Goal: Task Accomplishment & Management: Manage account settings

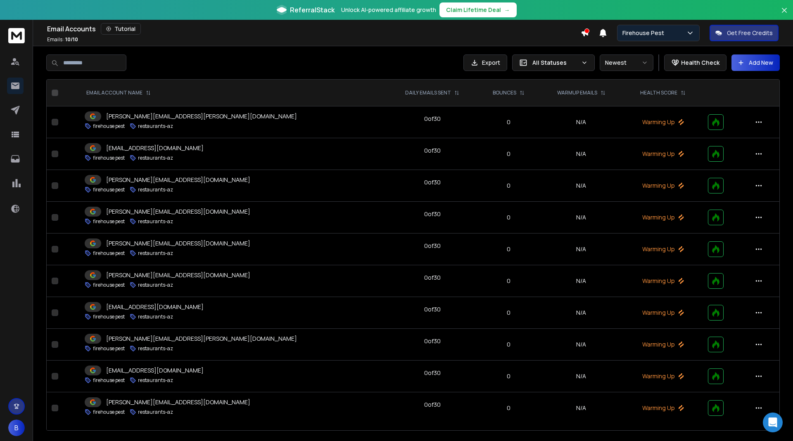
click at [641, 36] on p "Firehouse Pest" at bounding box center [644, 33] width 45 height 8
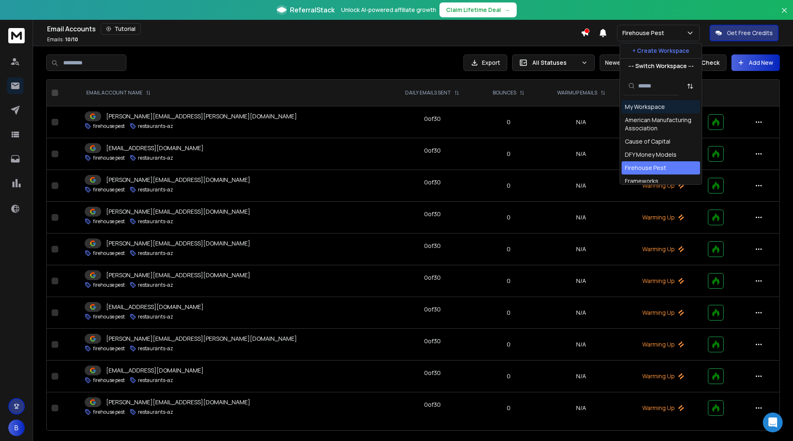
click at [657, 52] on p "+ Create Workspace" at bounding box center [660, 51] width 57 height 8
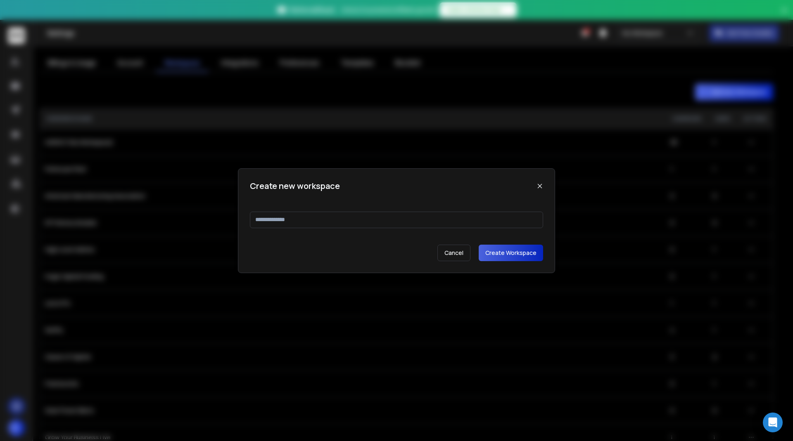
click at [403, 218] on input at bounding box center [396, 220] width 293 height 17
type input "**********"
click at [516, 256] on button "Create Workspace" at bounding box center [511, 253] width 64 height 17
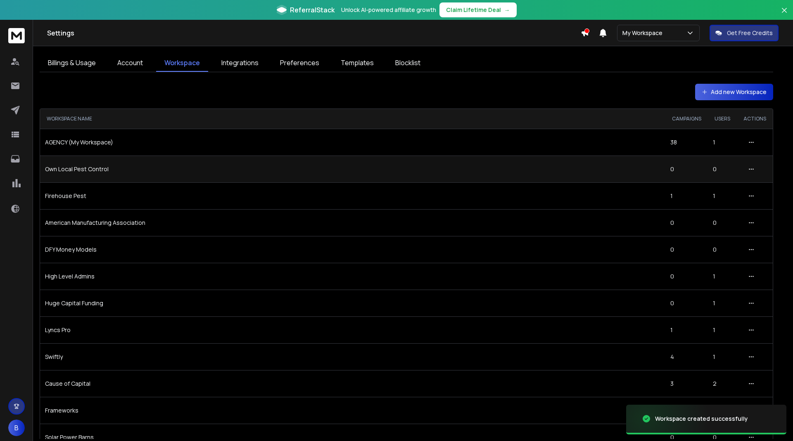
click at [536, 173] on td "Own Local Pest Control" at bounding box center [352, 169] width 625 height 27
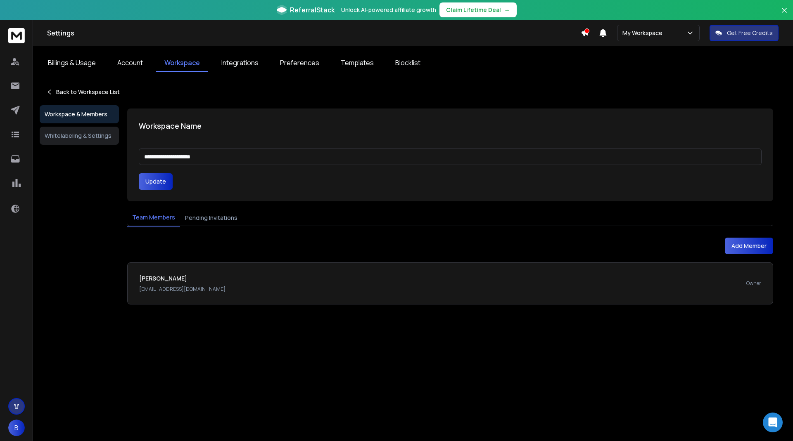
click at [266, 157] on input "**********" at bounding box center [450, 157] width 623 height 17
click at [163, 187] on button "Update" at bounding box center [156, 181] width 34 height 17
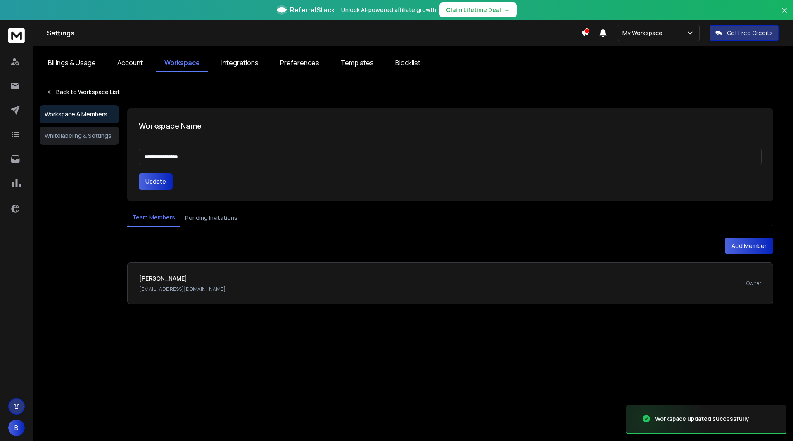
click at [192, 149] on input "**********" at bounding box center [450, 157] width 623 height 17
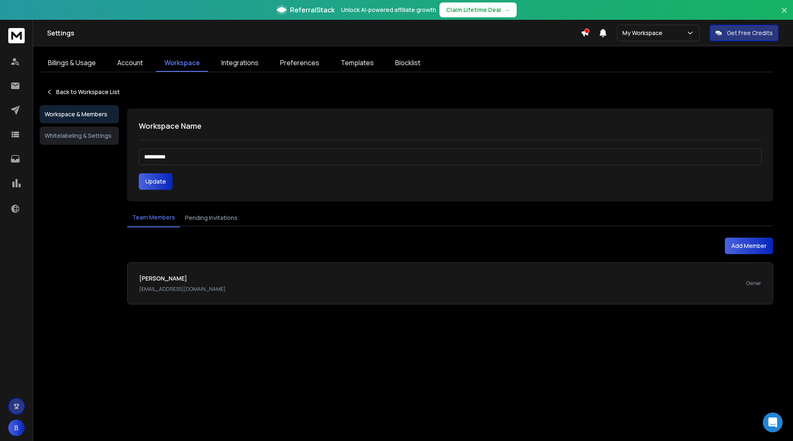
type input "*********"
click at [161, 181] on button "Update" at bounding box center [156, 181] width 34 height 17
click at [295, 62] on link "Preferences" at bounding box center [300, 63] width 56 height 17
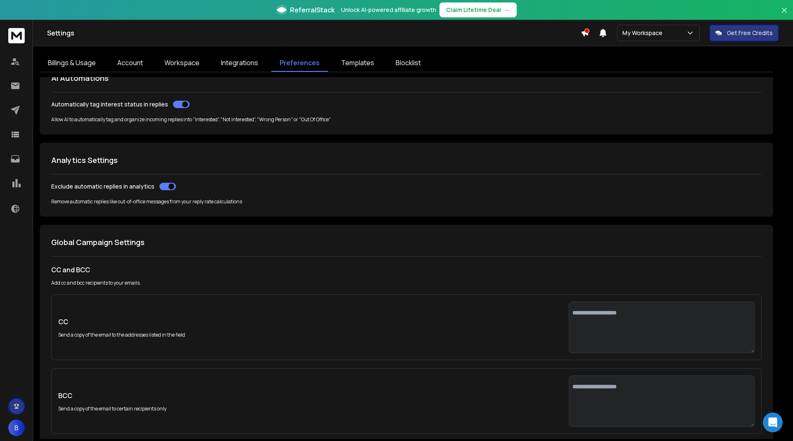
scroll to position [225, 0]
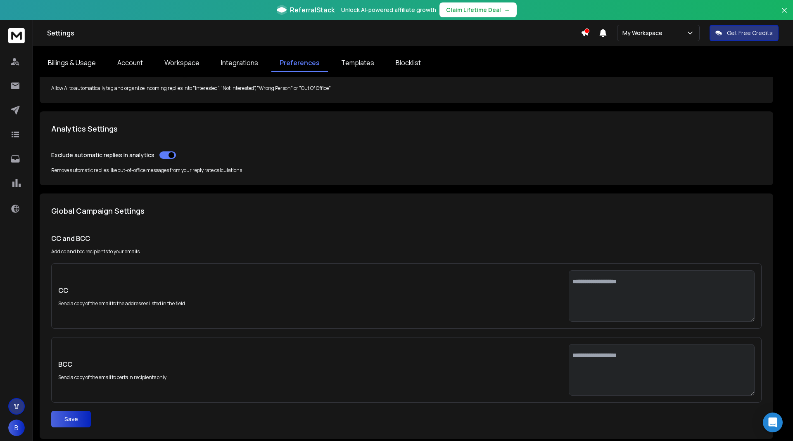
click at [129, 71] on link "Account" at bounding box center [130, 63] width 42 height 17
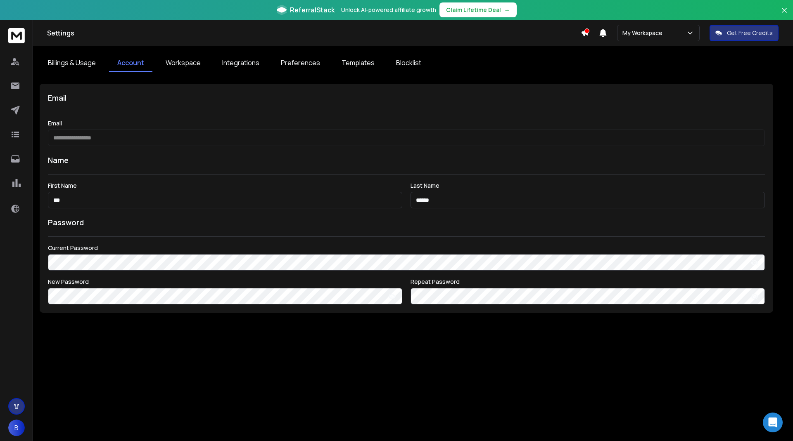
click at [84, 58] on link "Billings & Usage" at bounding box center [72, 63] width 64 height 17
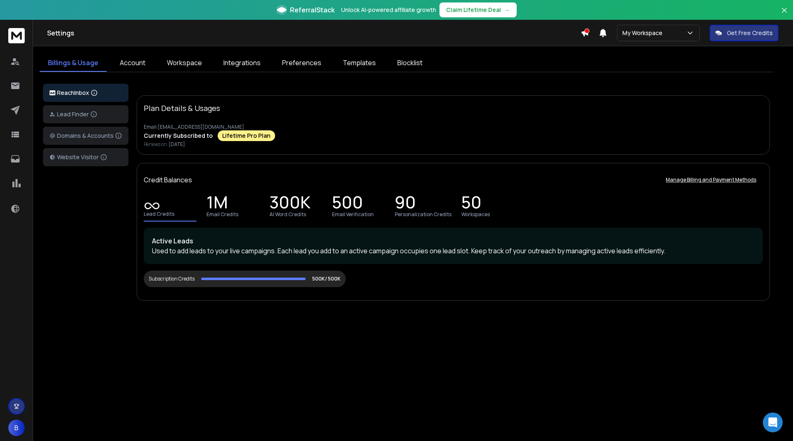
click at [98, 104] on div "ReachInbox Lead Finder Domains & Accounts Website Visitor Plan Details & Usages…" at bounding box center [406, 258] width 727 height 349
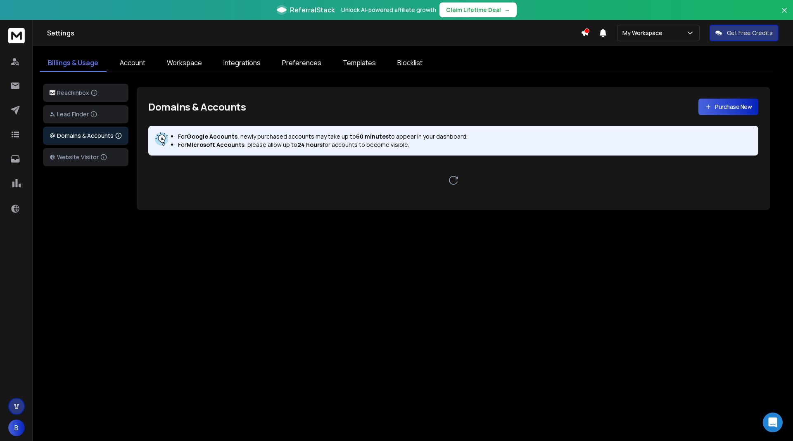
click at [100, 127] on button "Domains & Accounts" at bounding box center [85, 136] width 85 height 18
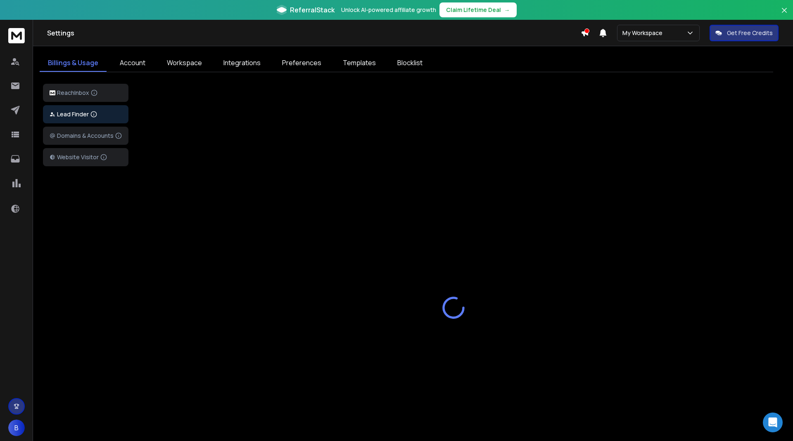
click at [95, 120] on button "Lead Finder" at bounding box center [85, 114] width 85 height 18
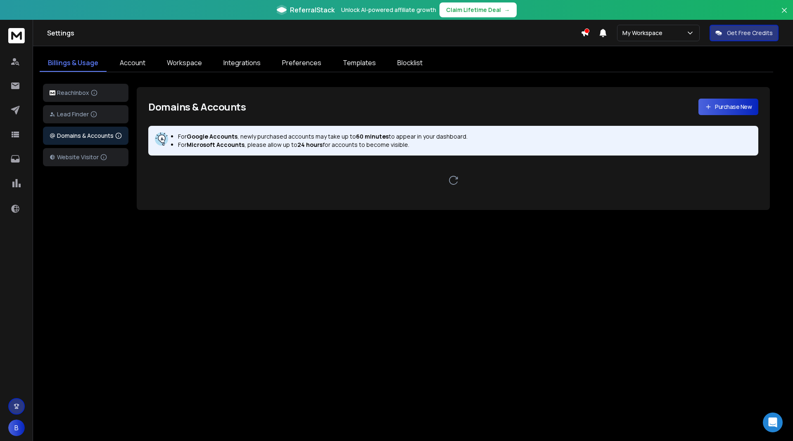
click at [95, 139] on button "Domains & Accounts" at bounding box center [85, 136] width 85 height 18
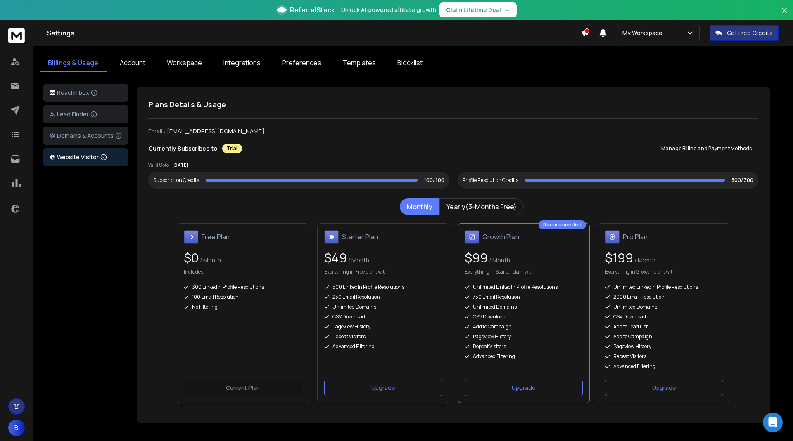
click at [97, 164] on button "Website Visitor" at bounding box center [85, 157] width 85 height 18
click at [142, 70] on link "Account" at bounding box center [133, 63] width 42 height 17
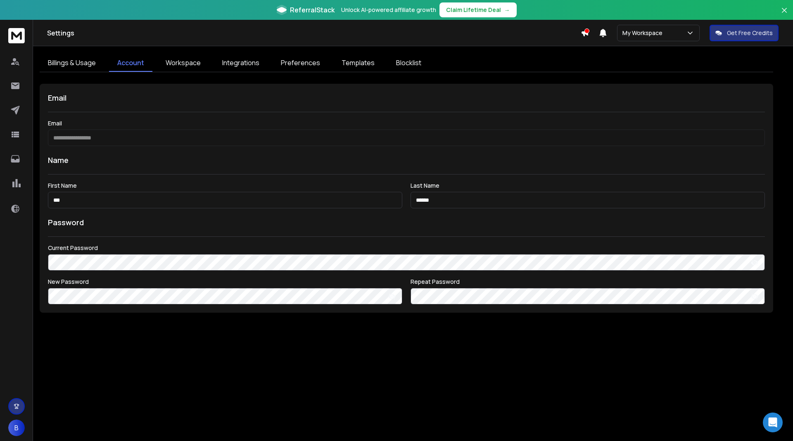
click at [178, 61] on link "Workspace" at bounding box center [183, 63] width 52 height 17
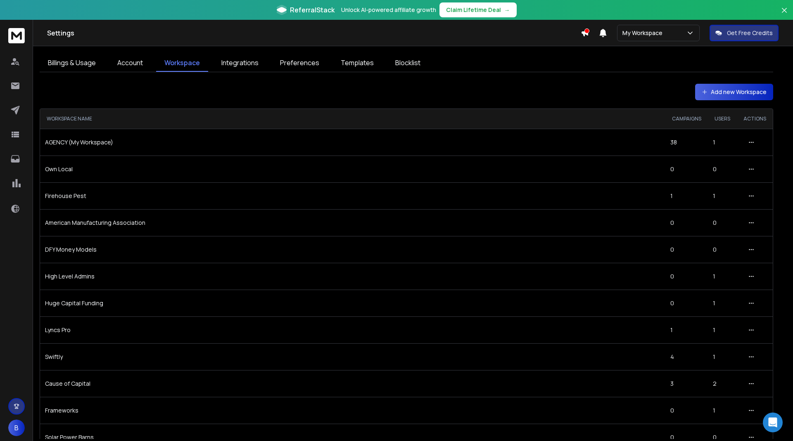
click at [245, 61] on link "Integrations" at bounding box center [240, 63] width 54 height 17
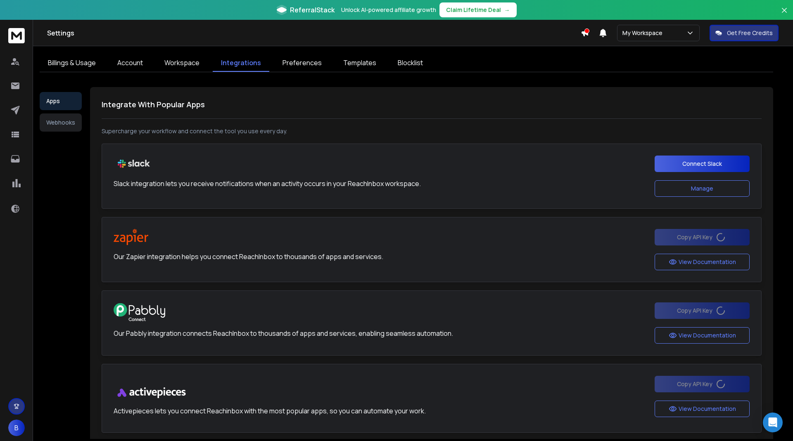
click at [192, 69] on link "Workspace" at bounding box center [182, 63] width 52 height 17
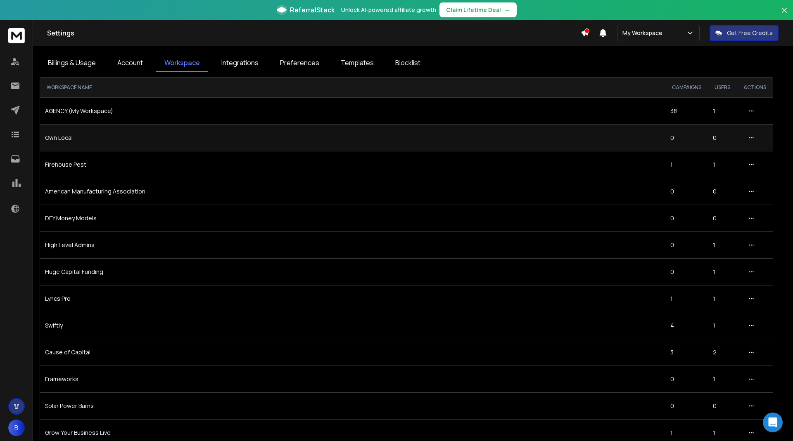
scroll to position [33, 0]
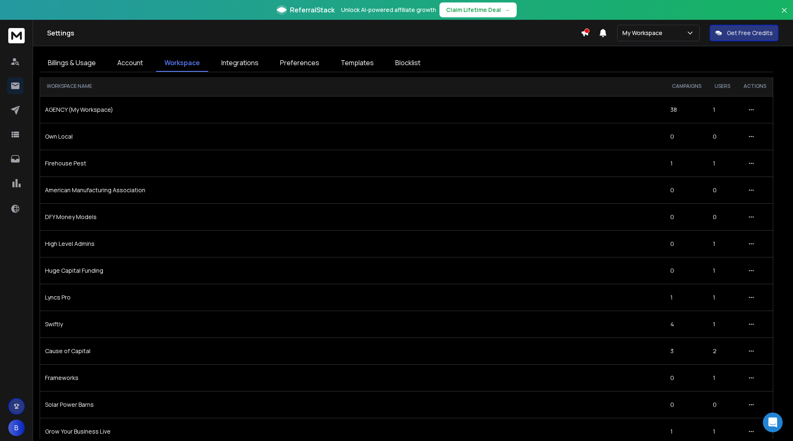
click at [23, 85] on div at bounding box center [16, 87] width 19 height 19
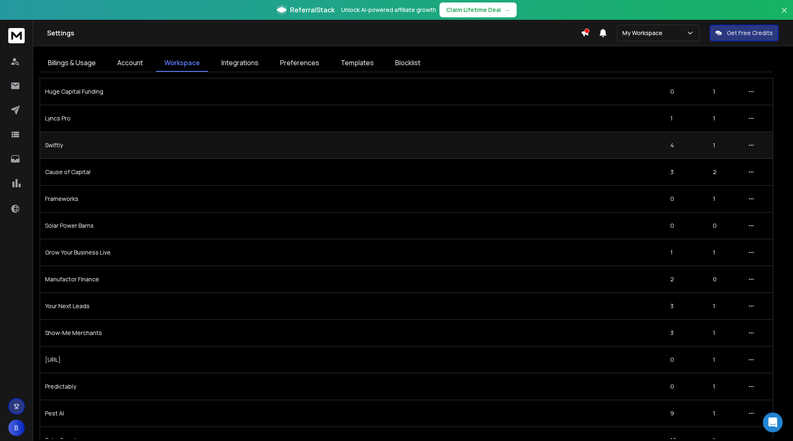
scroll to position [227, 0]
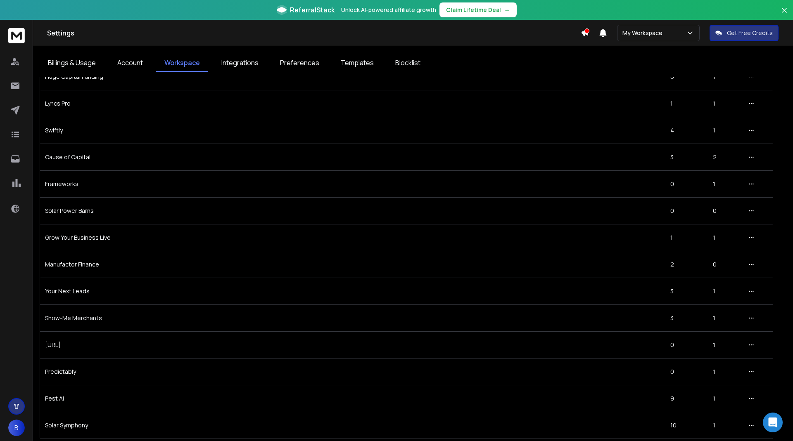
click at [78, 64] on link "Billings & Usage" at bounding box center [72, 63] width 64 height 17
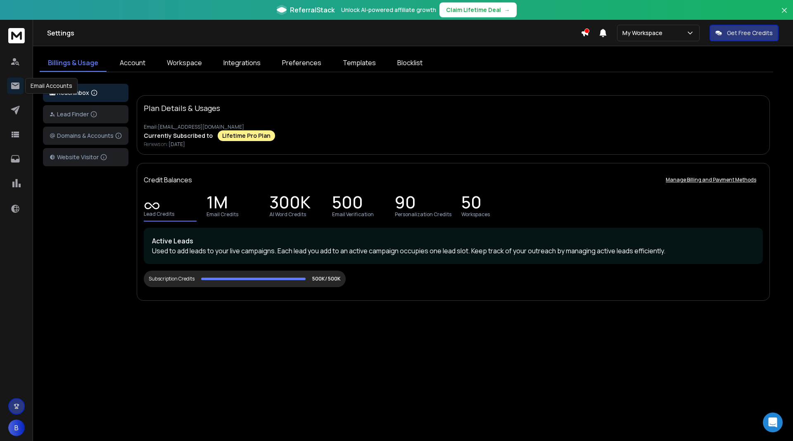
click at [15, 89] on icon at bounding box center [15, 86] width 10 height 10
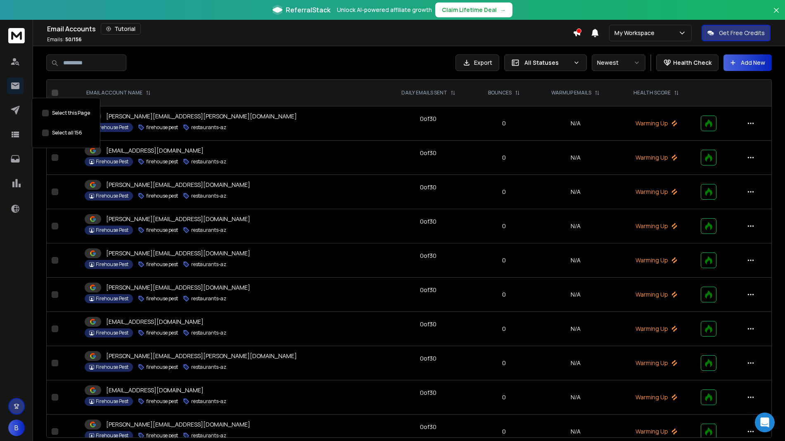
click at [49, 130] on div "Select all 156" at bounding box center [66, 133] width 48 height 7
click at [47, 132] on button "Select this Page" at bounding box center [45, 133] width 7 height 7
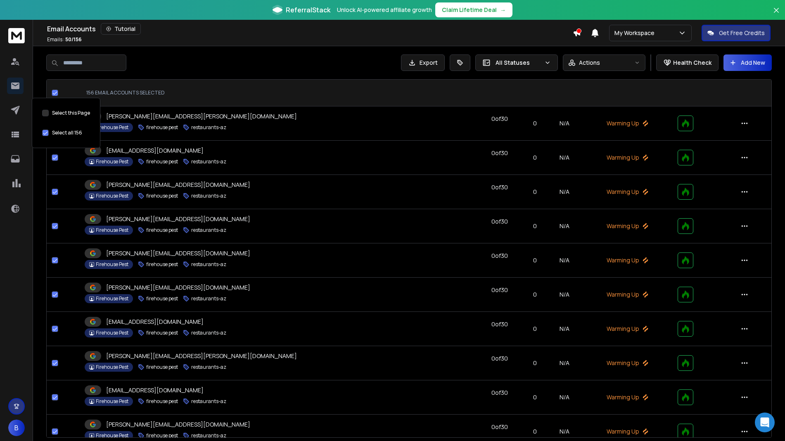
click at [47, 132] on button "Select this Page" at bounding box center [45, 133] width 7 height 7
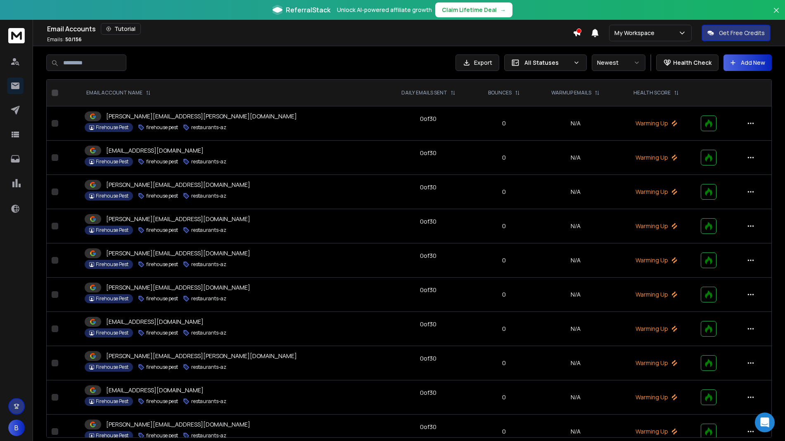
click at [311, 61] on div at bounding box center [248, 63] width 404 height 17
click at [660, 36] on div "My Workspace" at bounding box center [651, 33] width 72 height 8
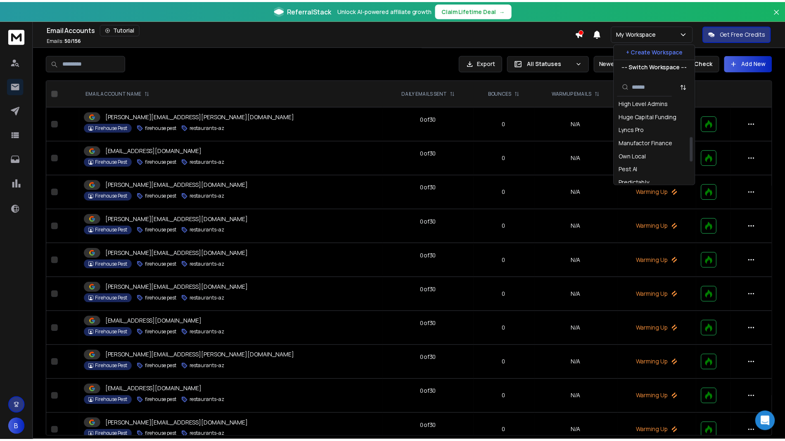
scroll to position [119, 0]
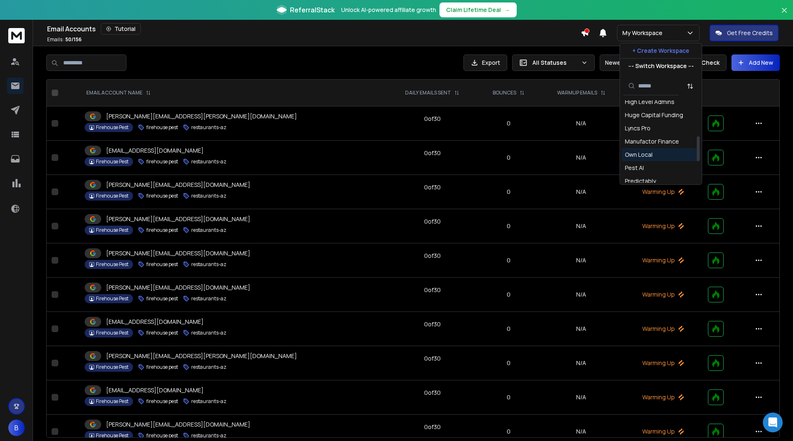
click at [657, 153] on div "Own Local" at bounding box center [661, 154] width 78 height 13
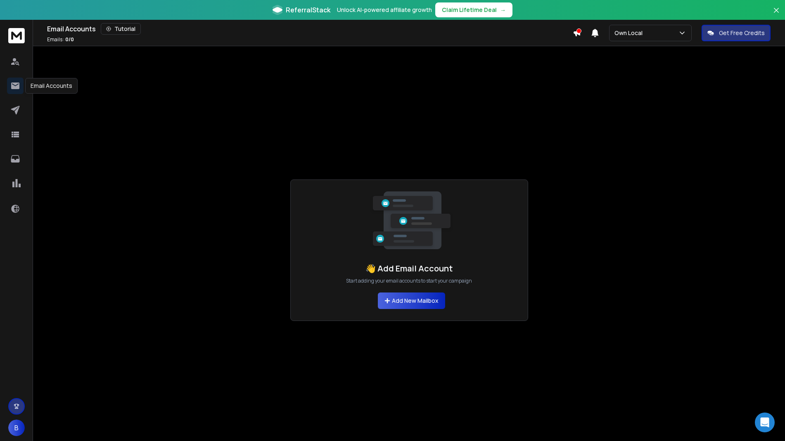
click at [13, 93] on link at bounding box center [15, 86] width 17 height 17
click at [15, 110] on icon at bounding box center [15, 110] width 10 height 10
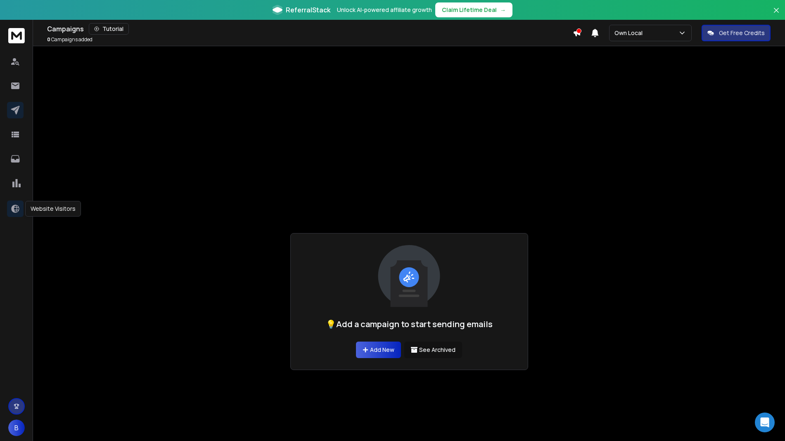
click at [20, 201] on link at bounding box center [15, 209] width 17 height 17
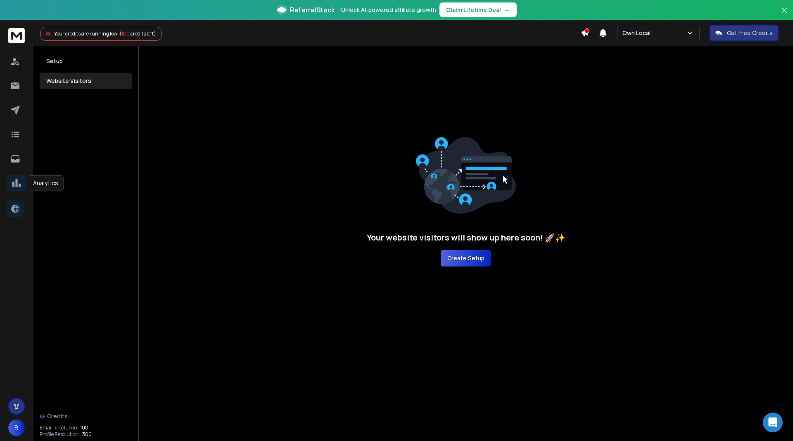
click at [13, 187] on icon at bounding box center [16, 183] width 8 height 8
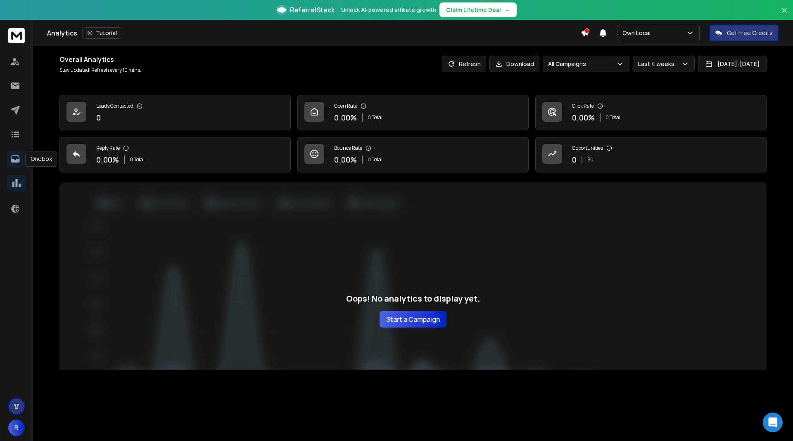
click at [17, 153] on link at bounding box center [15, 159] width 17 height 17
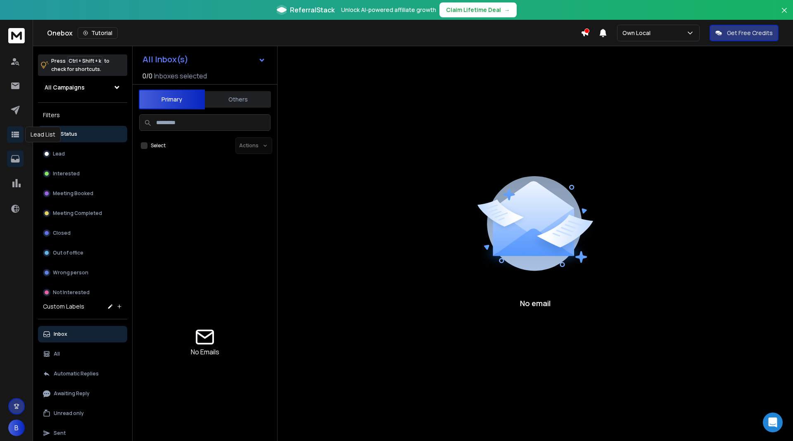
click at [18, 134] on icon at bounding box center [15, 135] width 7 height 6
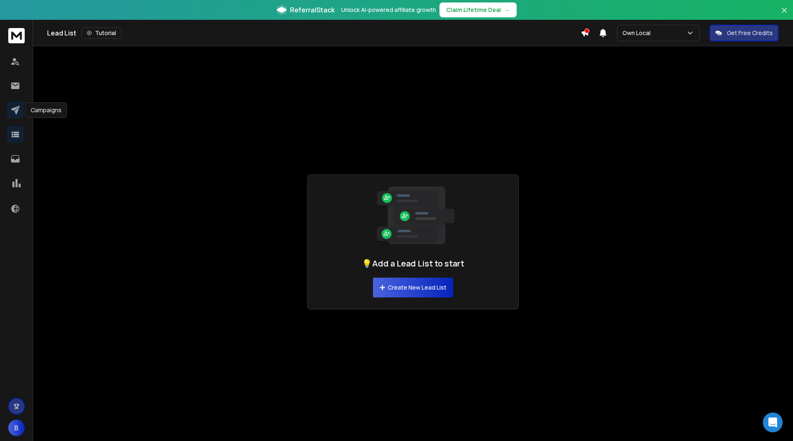
click at [21, 110] on link at bounding box center [15, 110] width 17 height 17
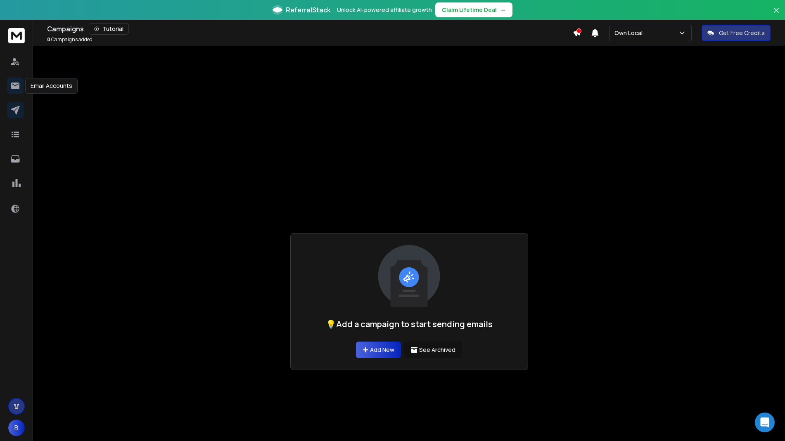
click at [20, 91] on link at bounding box center [15, 86] width 17 height 17
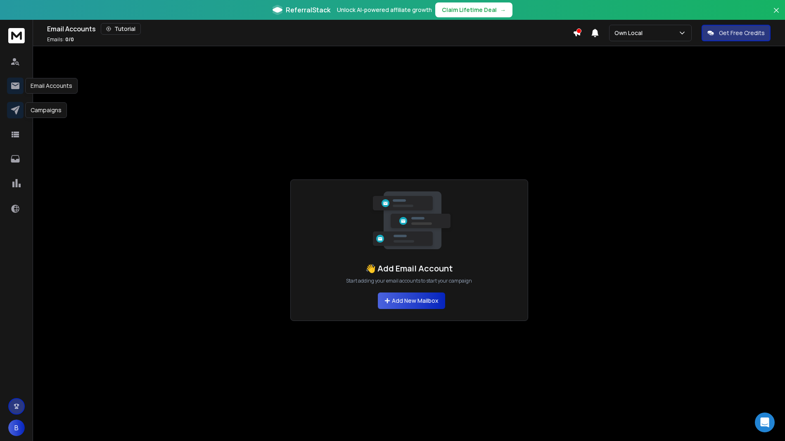
click at [19, 105] on icon at bounding box center [15, 110] width 10 height 10
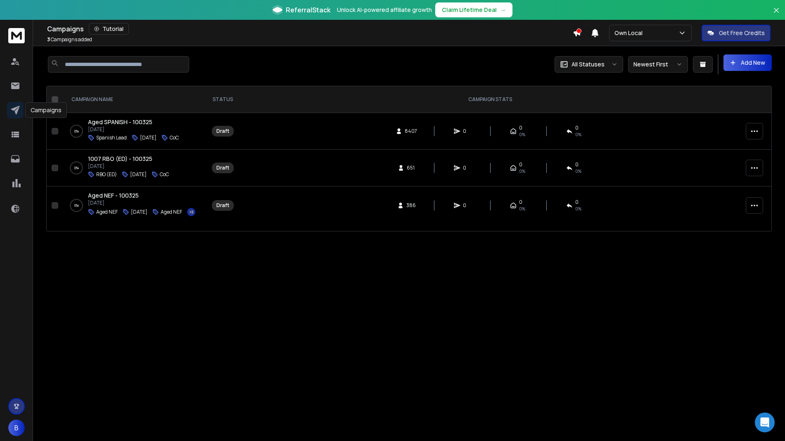
click at [14, 108] on icon at bounding box center [15, 110] width 9 height 9
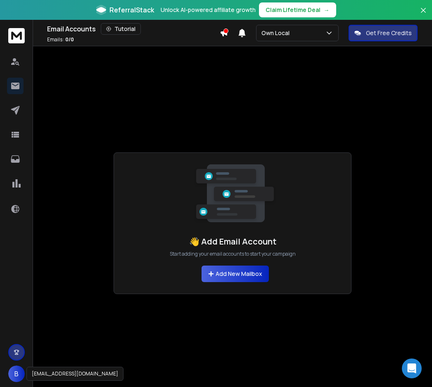
click at [16, 379] on span "B" at bounding box center [16, 374] width 17 height 17
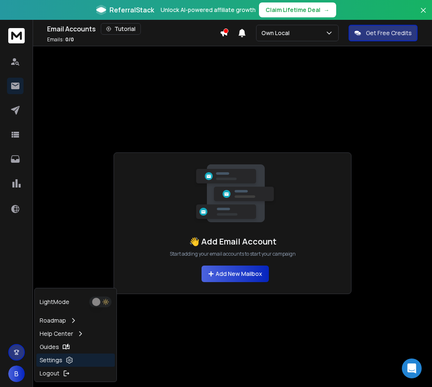
click at [41, 357] on p "Settings" at bounding box center [51, 360] width 23 height 8
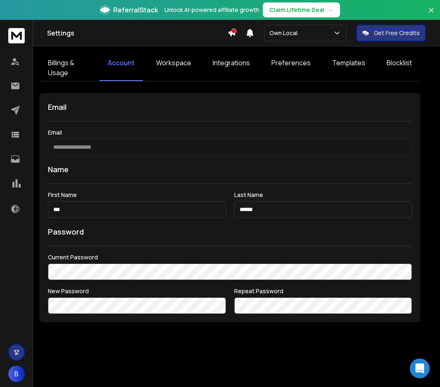
click at [232, 68] on link "Integrations" at bounding box center [231, 68] width 54 height 26
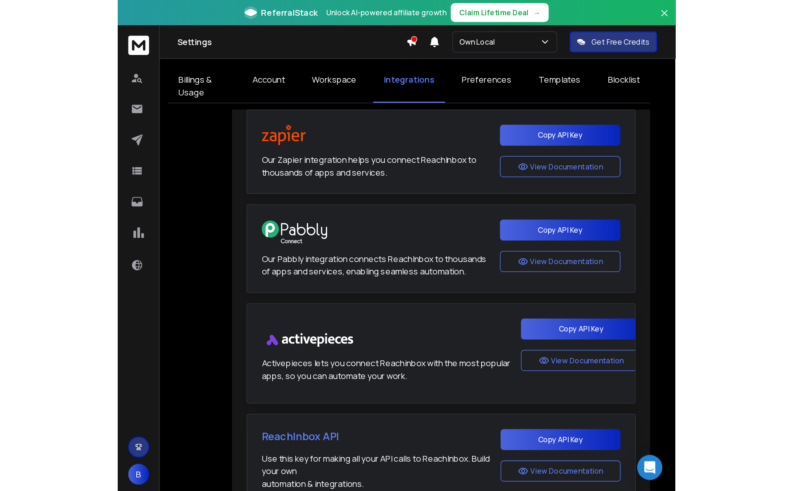
scroll to position [157, 0]
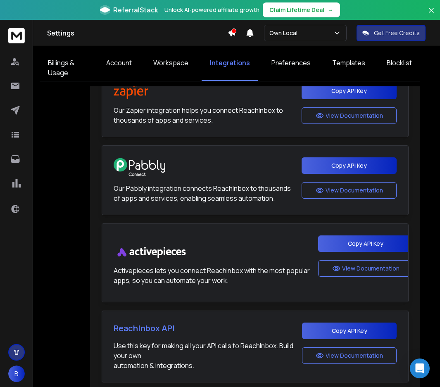
click at [322, 327] on button "Copy API Key" at bounding box center [349, 331] width 95 height 17
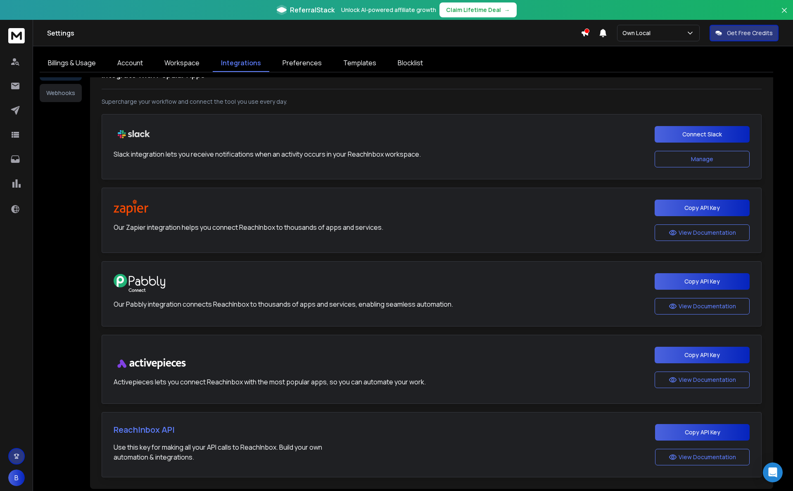
scroll to position [30, 0]
click at [190, 63] on link "Workspace" at bounding box center [182, 63] width 52 height 17
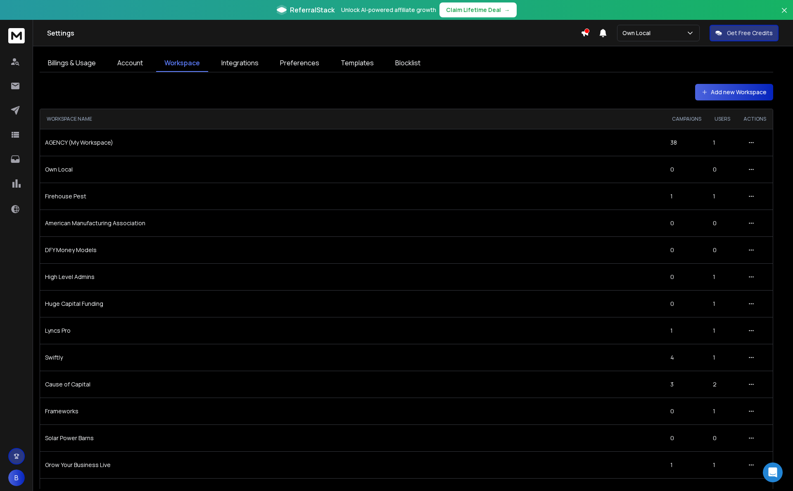
click at [227, 66] on link "Integrations" at bounding box center [240, 63] width 54 height 17
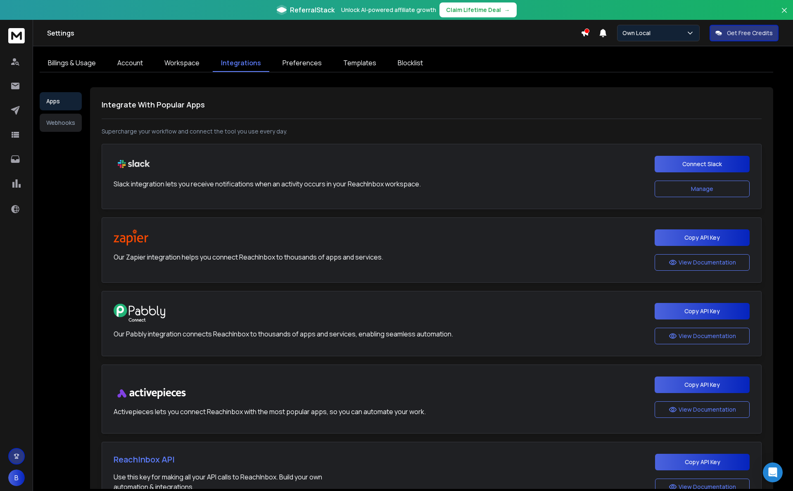
click at [439, 26] on button "Own Local" at bounding box center [658, 33] width 83 height 17
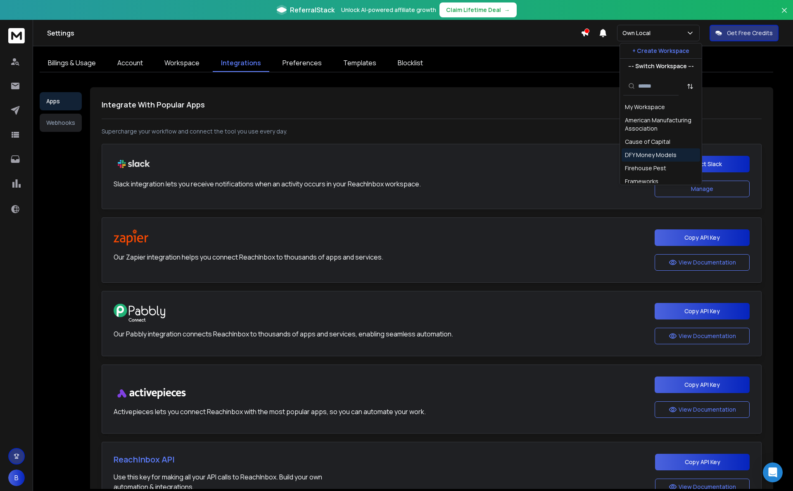
click at [439, 387] on button "Copy API Key" at bounding box center [702, 461] width 95 height 17
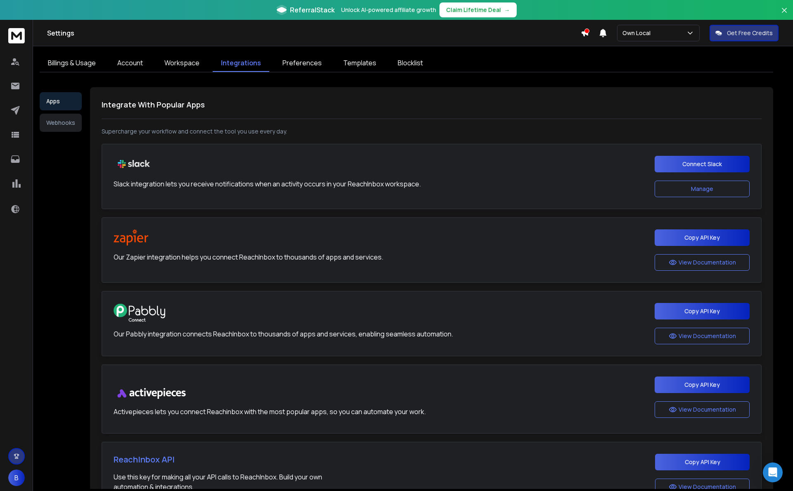
click at [439, 114] on div "Integrate With Popular Apps Supercharge your workflow and connect the tool you …" at bounding box center [432, 303] width 660 height 408
click at [439, 39] on button "Own Local" at bounding box center [658, 33] width 83 height 17
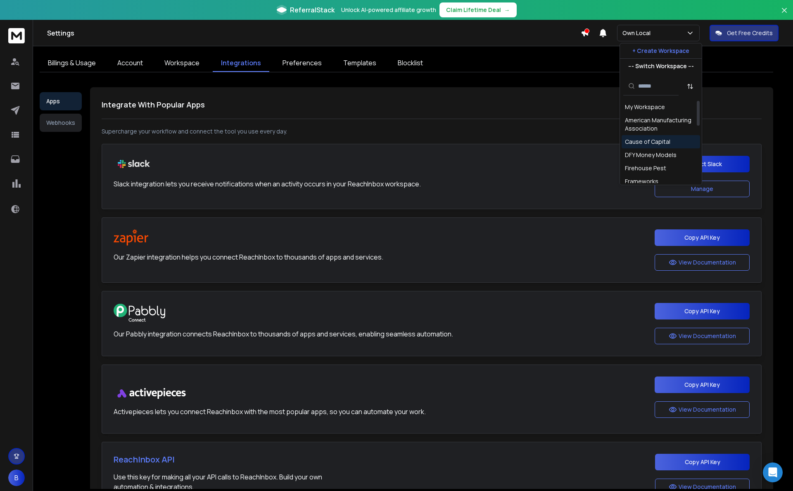
click at [439, 141] on div "Cause of Capital" at bounding box center [647, 142] width 45 height 8
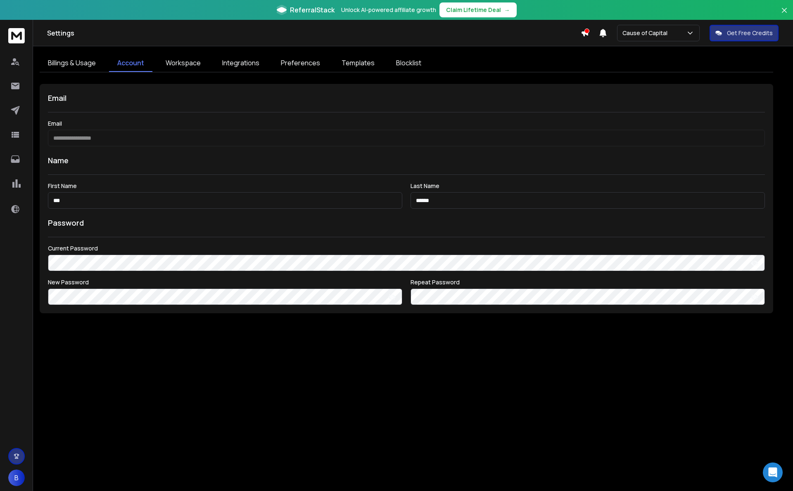
click at [238, 62] on link "Integrations" at bounding box center [241, 63] width 54 height 17
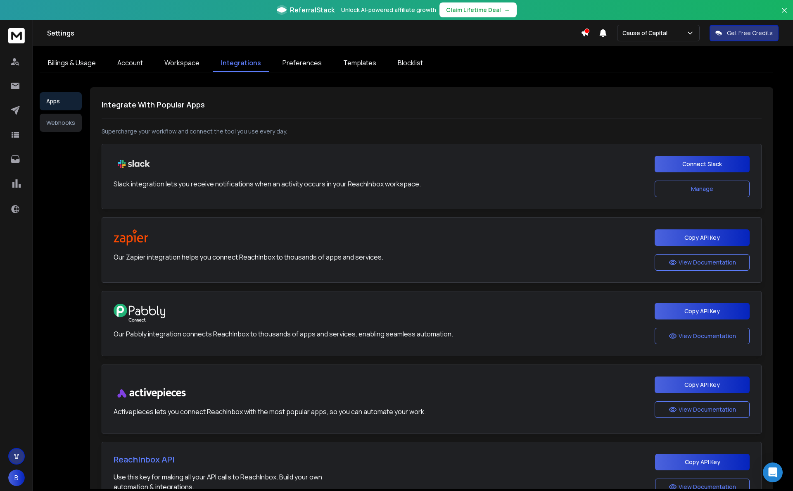
click at [696, 465] on button "Copy API Key" at bounding box center [702, 461] width 95 height 17
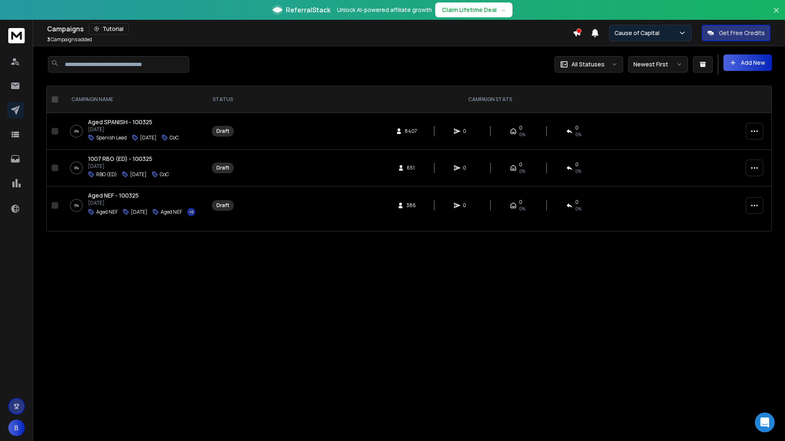
click at [642, 31] on p "Cause of Capital" at bounding box center [639, 33] width 48 height 8
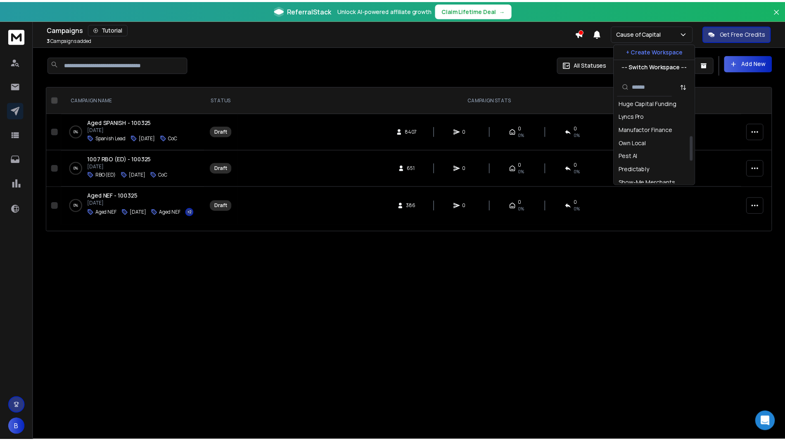
scroll to position [132, 0]
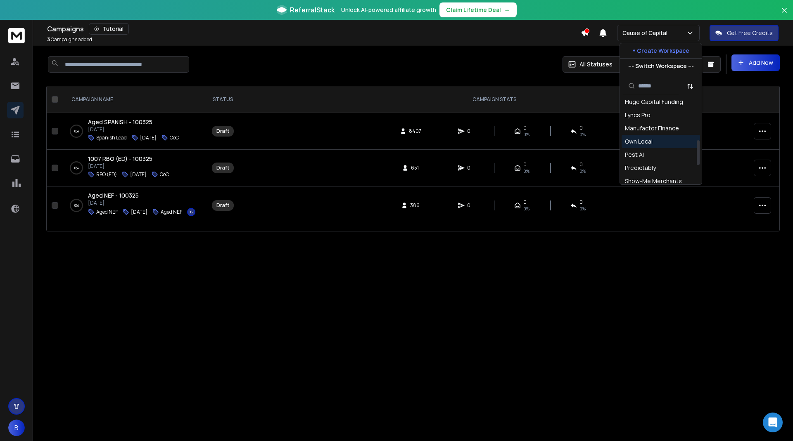
click at [648, 138] on div "Own Local" at bounding box center [639, 142] width 28 height 8
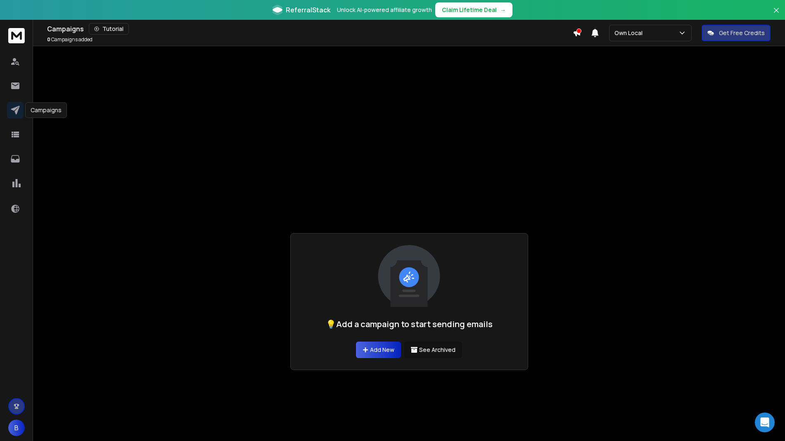
click at [15, 108] on icon at bounding box center [15, 110] width 9 height 9
click at [363, 351] on icon at bounding box center [366, 350] width 6 height 6
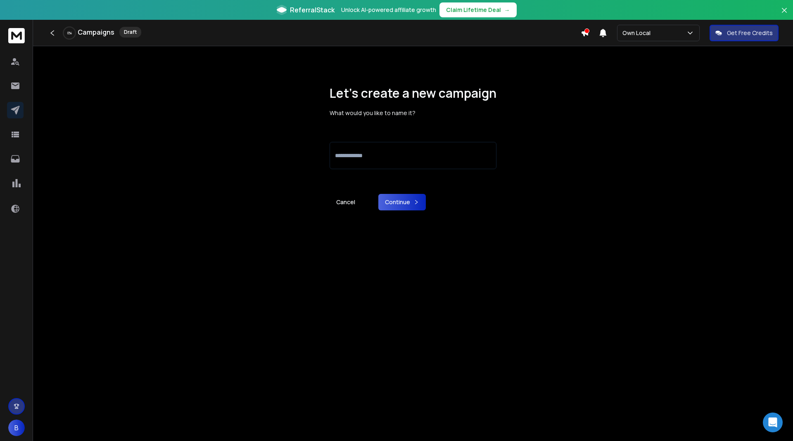
click at [373, 161] on input at bounding box center [413, 155] width 167 height 27
type input "**********"
click at [393, 205] on button "Continue" at bounding box center [401, 202] width 47 height 17
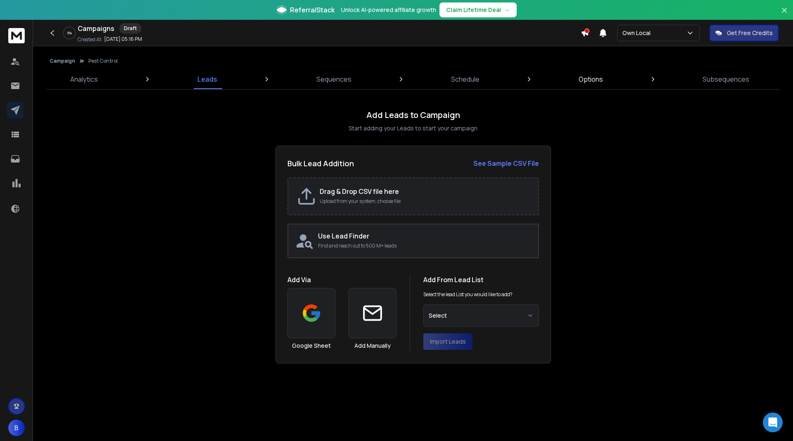
click at [594, 81] on p "Options" at bounding box center [591, 79] width 24 height 10
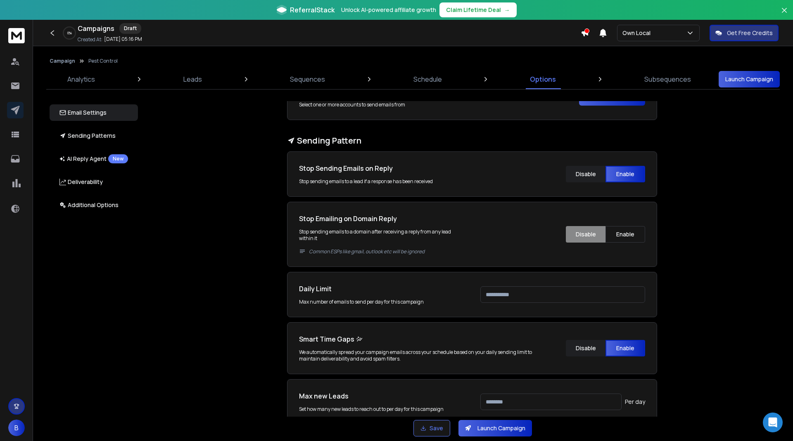
scroll to position [56, 0]
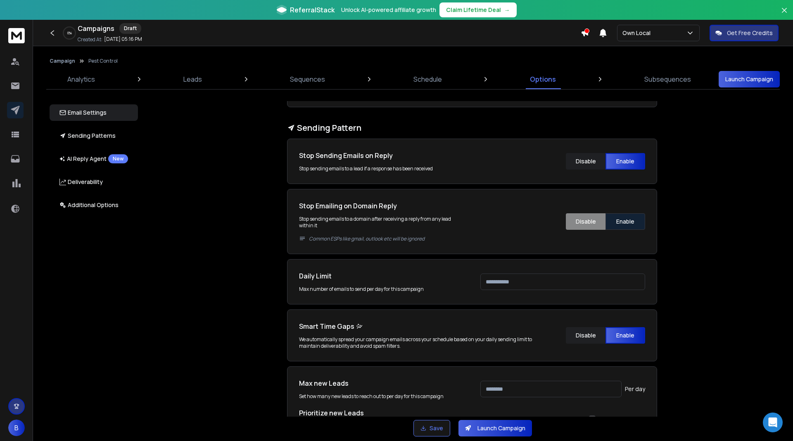
click at [622, 222] on button "Enable" at bounding box center [625, 222] width 40 height 17
click at [571, 218] on button "Disable" at bounding box center [586, 222] width 40 height 17
click at [575, 227] on button "Disable" at bounding box center [586, 222] width 40 height 17
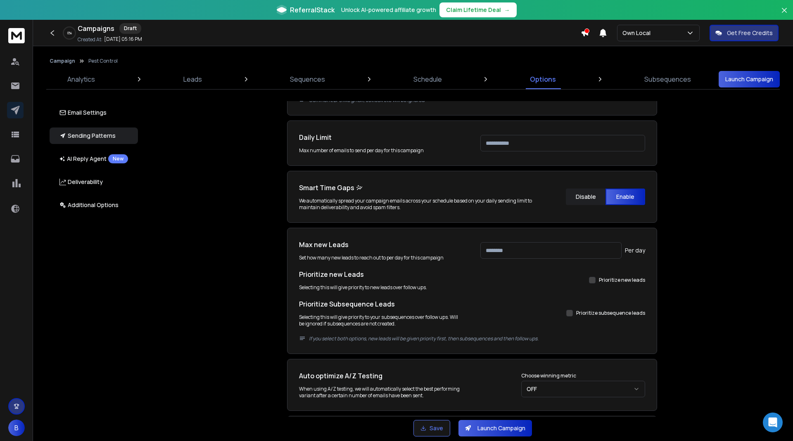
scroll to position [195, 0]
click at [566, 313] on button "Prioritize new leads" at bounding box center [569, 312] width 7 height 7
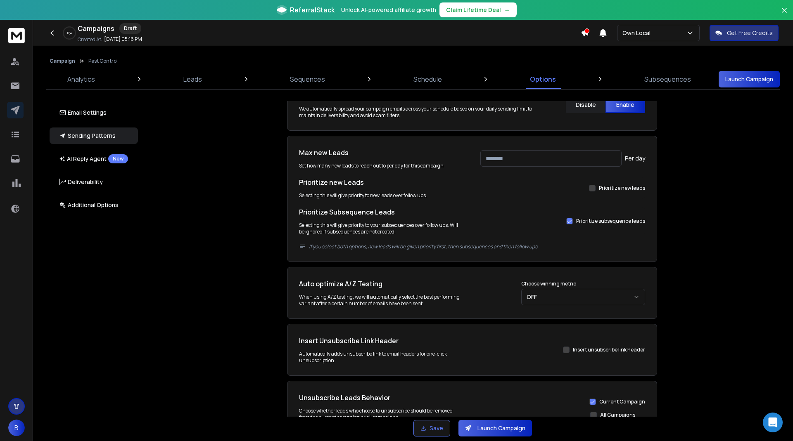
scroll to position [287, 0]
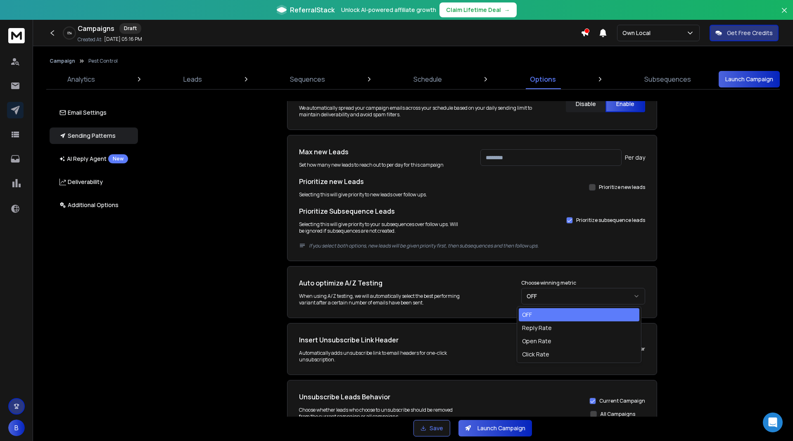
click at [573, 300] on button "OFF" at bounding box center [583, 296] width 124 height 17
select select "**********"
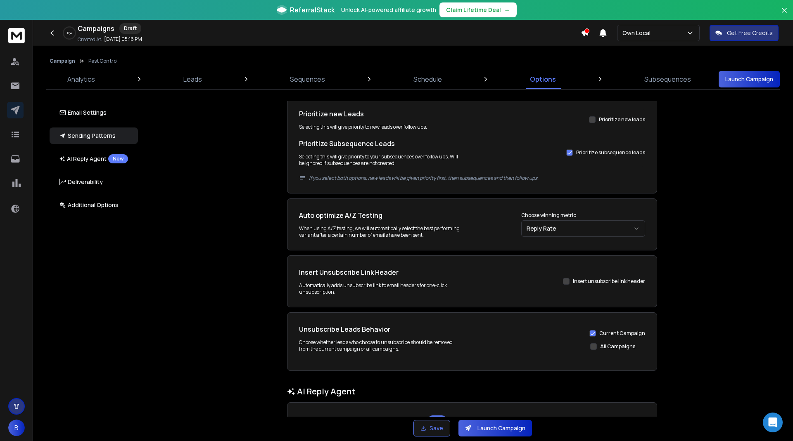
scroll to position [356, 0]
click at [566, 282] on button "Insert unsubscribe link header" at bounding box center [566, 281] width 7 height 7
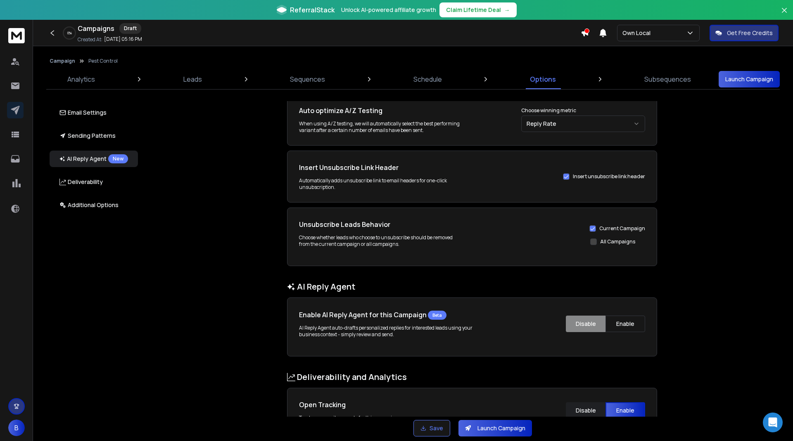
scroll to position [460, 0]
click at [608, 242] on label "All Campaigns" at bounding box center [617, 241] width 35 height 7
click at [597, 242] on button "All Campaigns" at bounding box center [593, 241] width 7 height 7
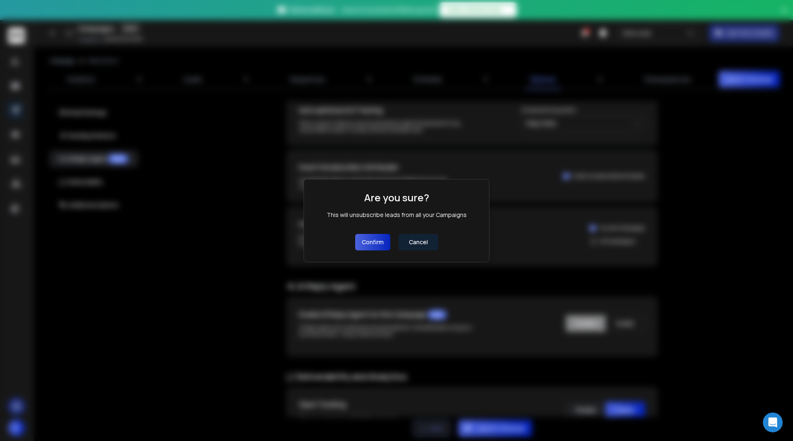
click at [361, 240] on button "Confirm" at bounding box center [372, 242] width 35 height 17
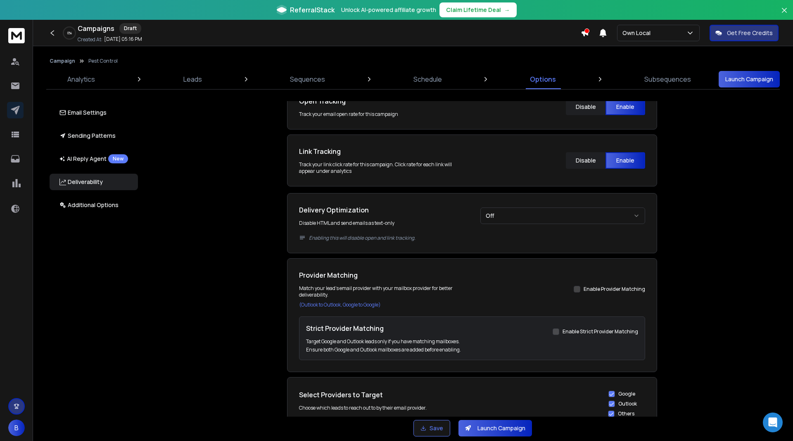
scroll to position [774, 0]
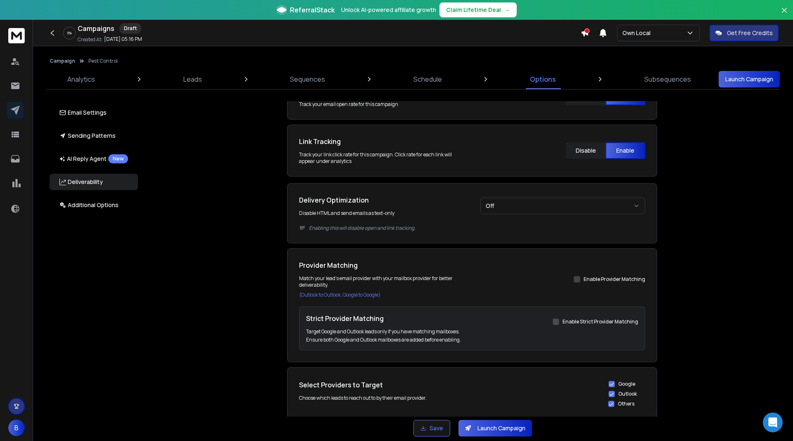
click at [577, 280] on button "Enable Provider Matching" at bounding box center [577, 279] width 7 height 7
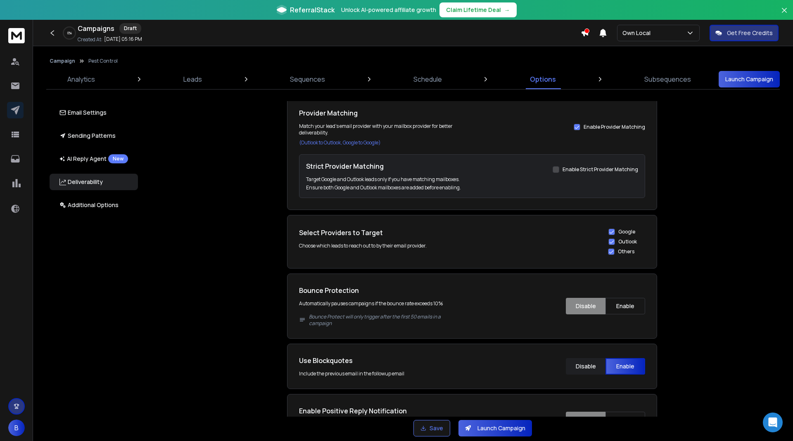
scroll to position [941, 0]
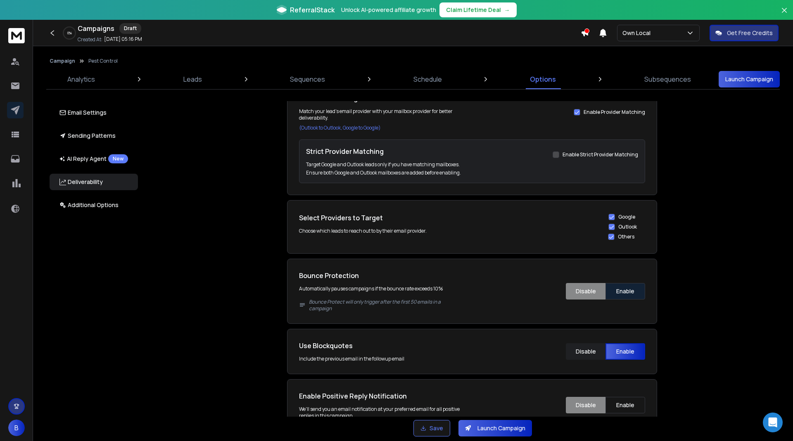
click at [621, 287] on button "Enable" at bounding box center [625, 291] width 40 height 17
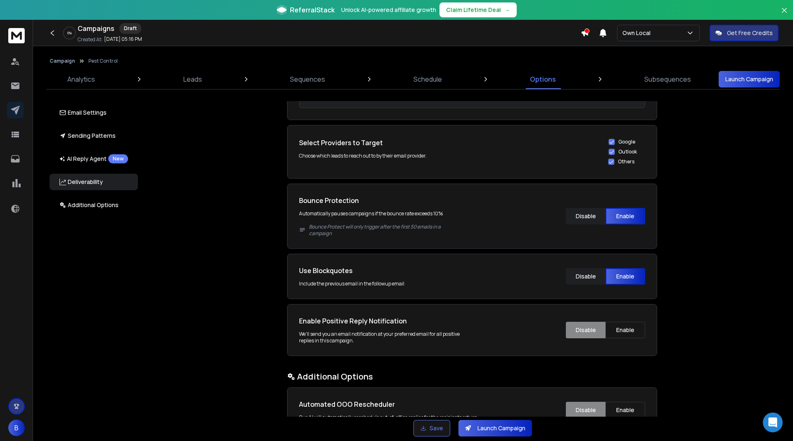
scroll to position [1021, 0]
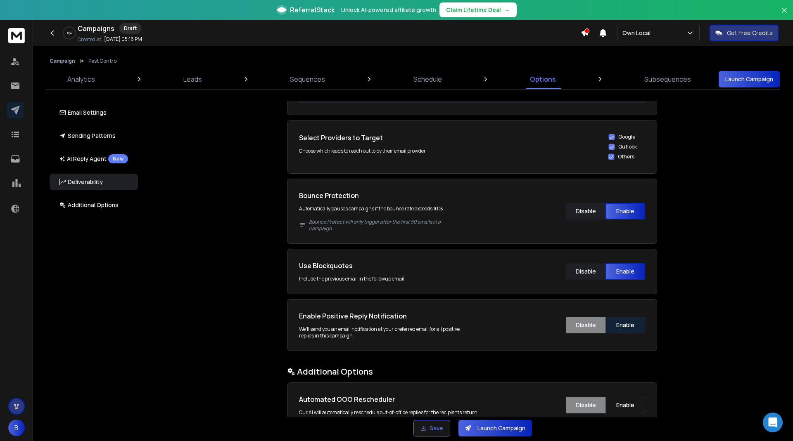
click at [623, 322] on button "Enable" at bounding box center [625, 325] width 40 height 17
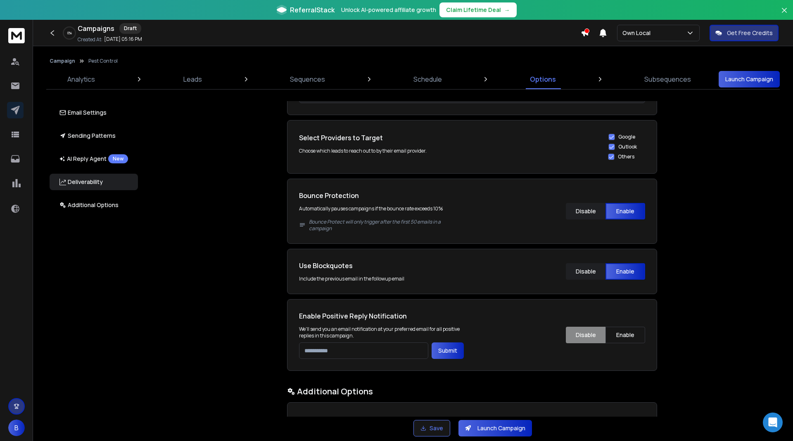
click at [389, 355] on input "email" at bounding box center [363, 351] width 129 height 17
type input "**********"
click at [439, 358] on button "Submit" at bounding box center [448, 351] width 32 height 17
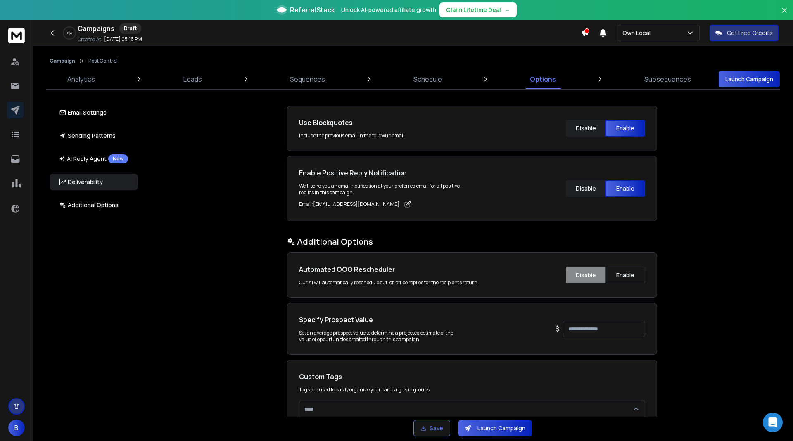
scroll to position [1169, 0]
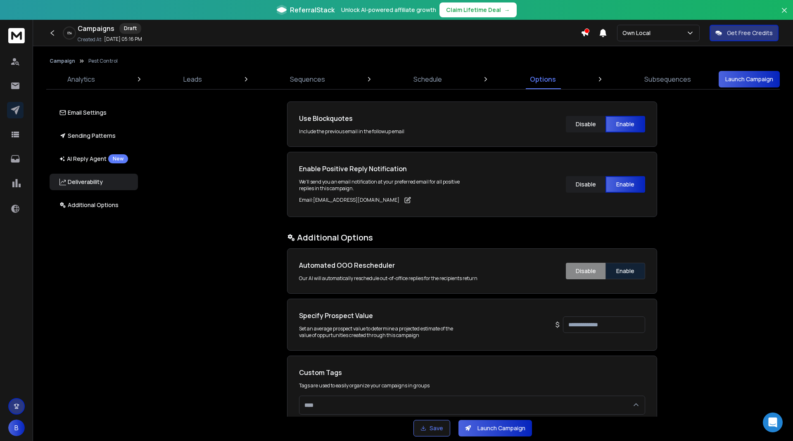
click at [612, 270] on button "Enable" at bounding box center [625, 271] width 40 height 17
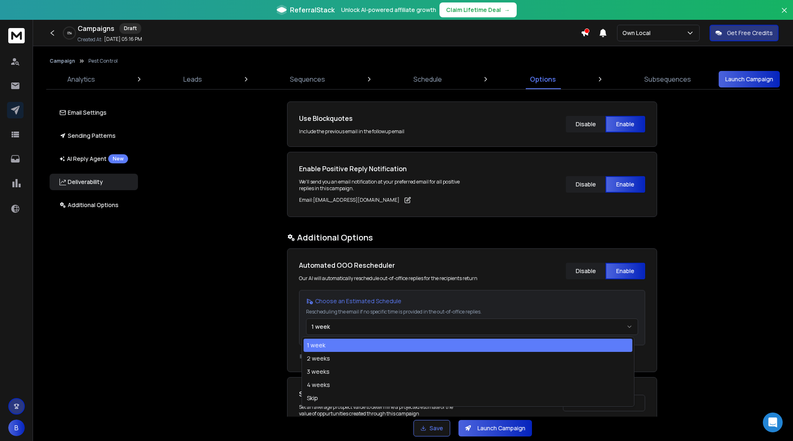
click at [529, 329] on button "1 week" at bounding box center [472, 327] width 332 height 17
select select "**"
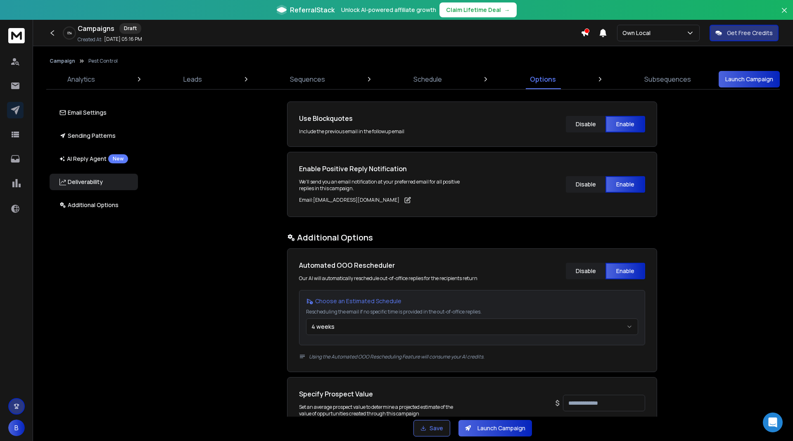
click at [461, 387] on div "Specify Prospect Value Set an average prospect value to determine a projected e…" at bounding box center [472, 403] width 370 height 52
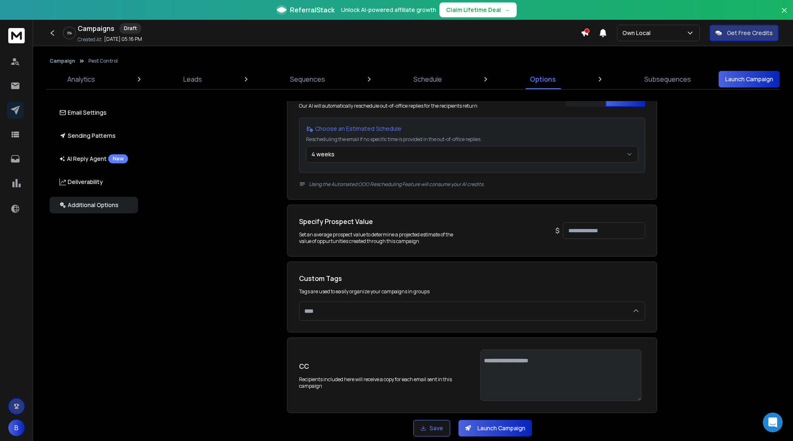
scroll to position [1342, 0]
click at [470, 313] on div at bounding box center [472, 310] width 346 height 19
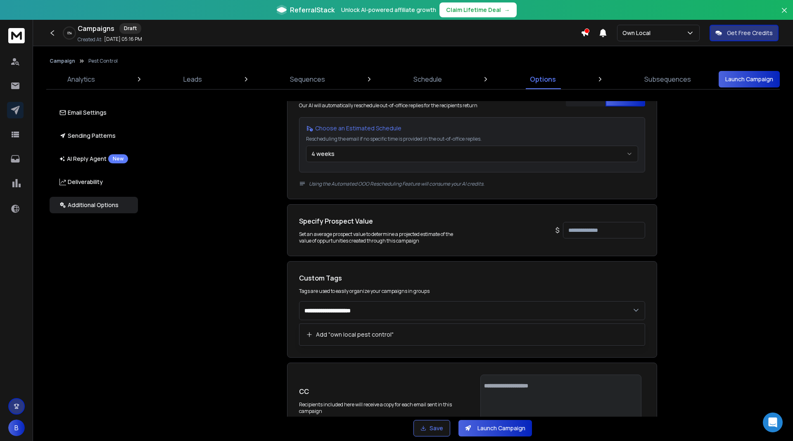
type input "**********"
click at [377, 334] on p "Add " own local pest control "" at bounding box center [355, 335] width 78 height 8
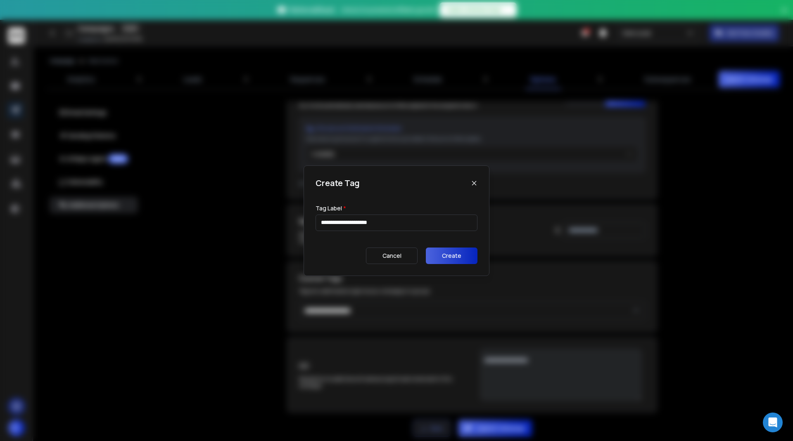
click at [453, 255] on button "Create" at bounding box center [452, 256] width 52 height 17
type input "*********"
click at [453, 255] on button "Create" at bounding box center [452, 256] width 52 height 17
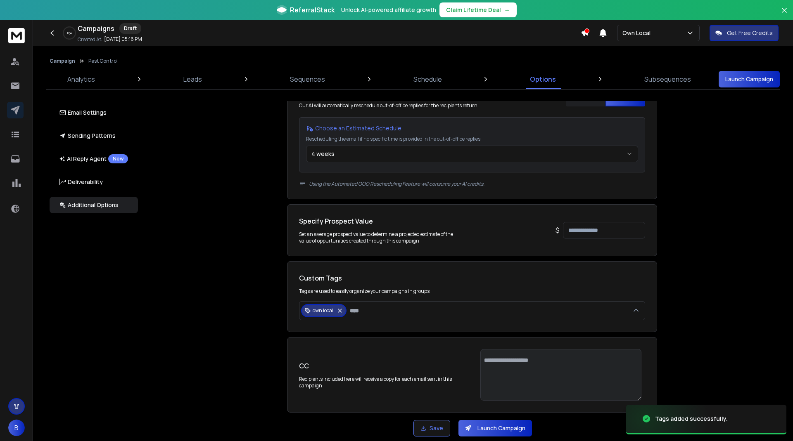
click at [367, 308] on input at bounding box center [379, 311] width 64 height 15
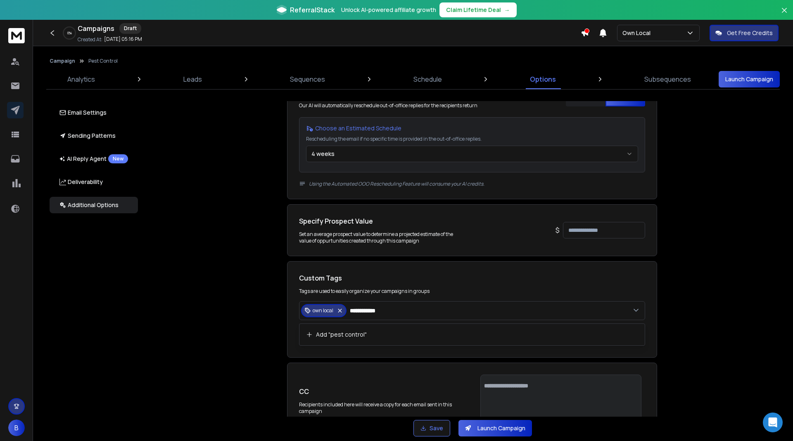
type input "**********"
click at [318, 336] on p "Add " pest control "" at bounding box center [341, 335] width 51 height 8
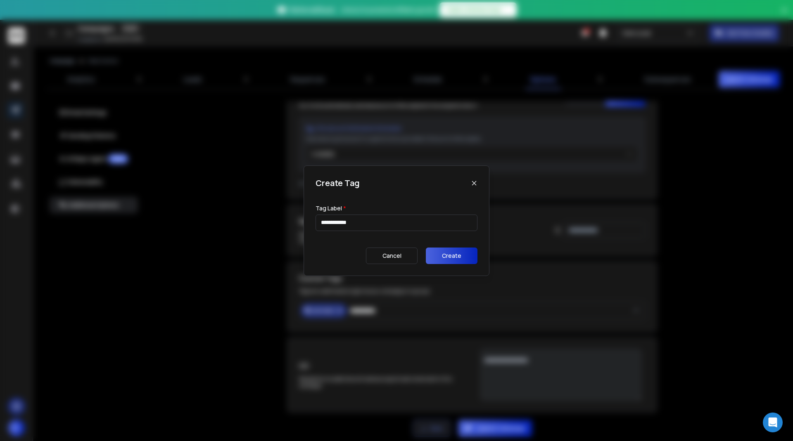
click at [444, 252] on button "Create" at bounding box center [452, 256] width 52 height 17
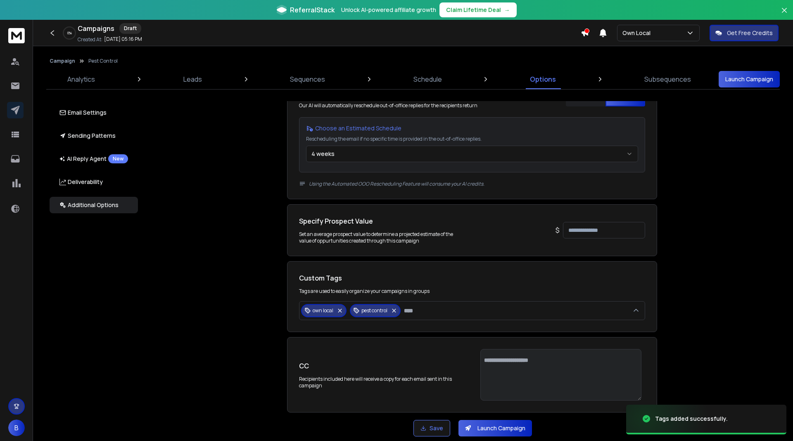
scroll to position [1423, 0]
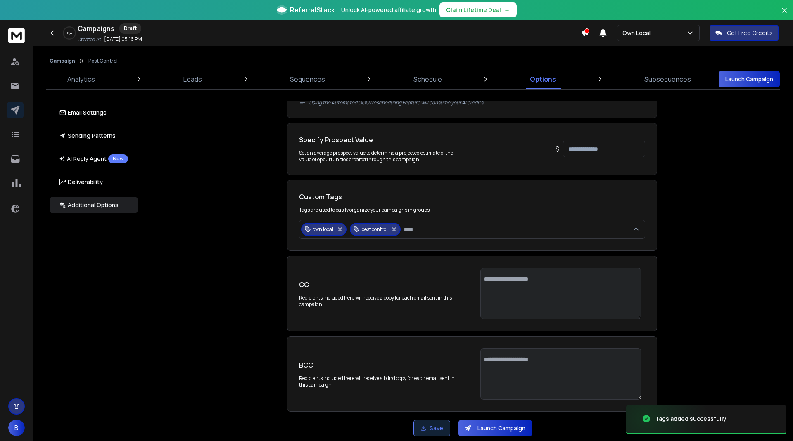
click at [441, 428] on button "Save" at bounding box center [431, 428] width 37 height 17
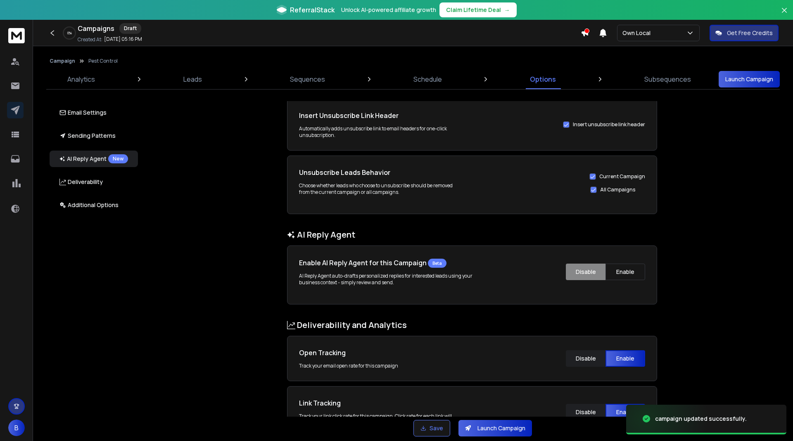
scroll to position [503, 0]
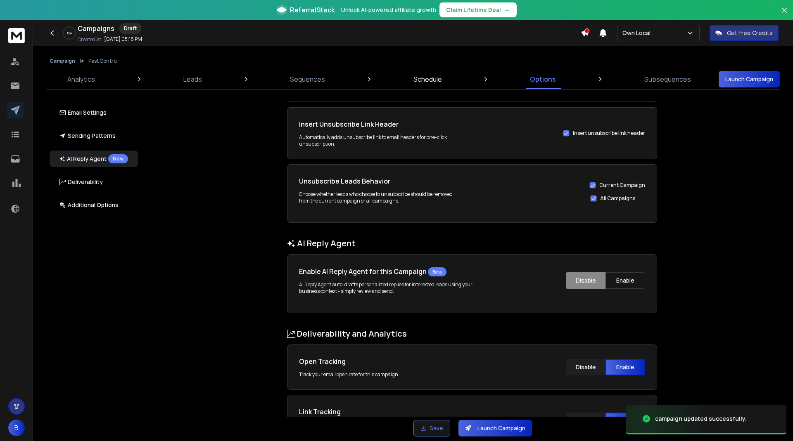
click at [434, 86] on link "Schedule" at bounding box center [427, 79] width 38 height 20
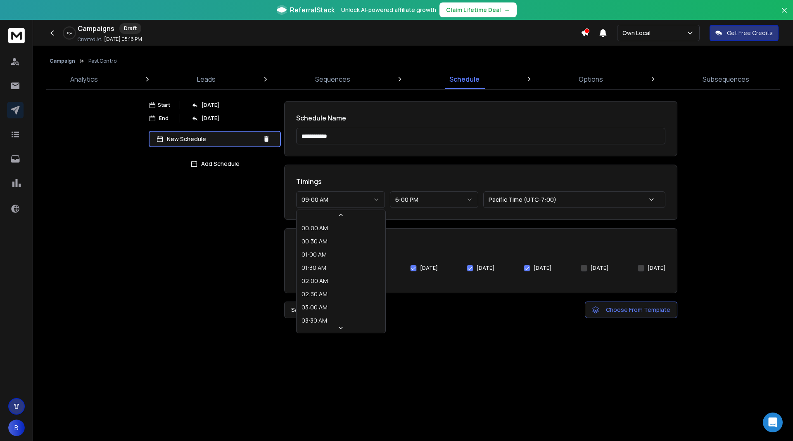
click at [324, 201] on button "09:00 AM" at bounding box center [340, 200] width 89 height 17
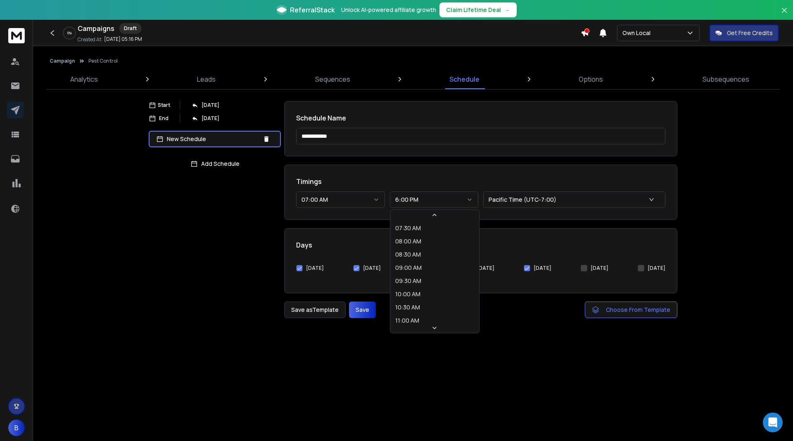
click at [451, 200] on button "6:00 PM" at bounding box center [434, 200] width 89 height 17
click at [325, 199] on button "07:00 AM" at bounding box center [340, 200] width 89 height 17
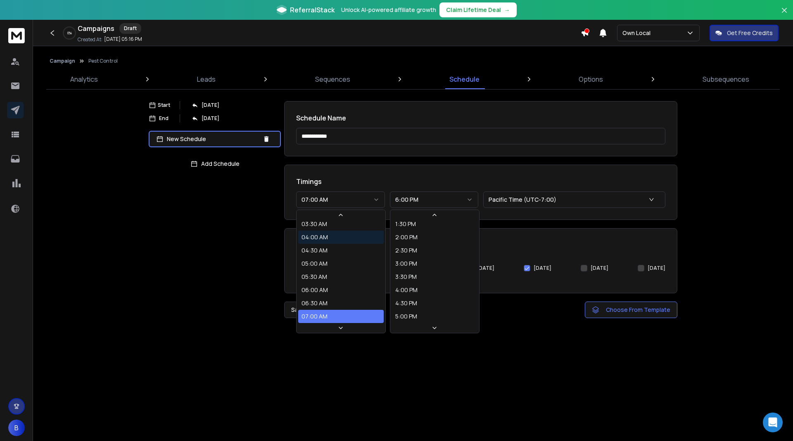
scroll to position [83, 0]
select select "********"
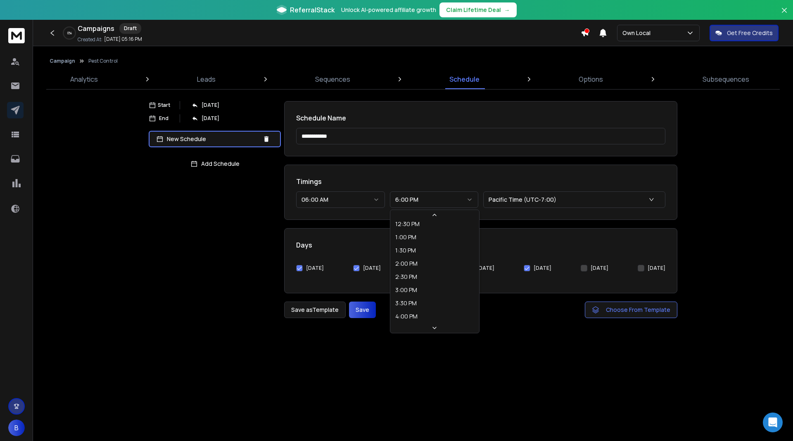
scroll to position [216, 0]
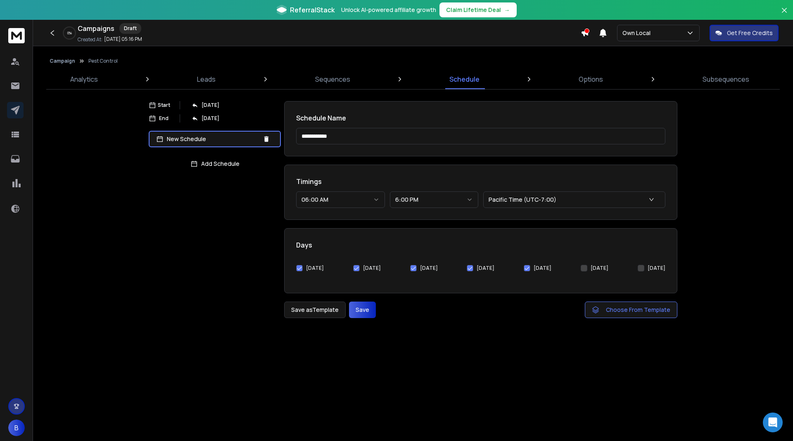
click at [537, 170] on div "Timings 06:00 AM ******** ******** ******** ******** ******** ******** ********…" at bounding box center [480, 192] width 393 height 55
click at [588, 270] on div "Saturday" at bounding box center [595, 268] width 28 height 7
click at [584, 269] on button "Saturday" at bounding box center [584, 268] width 7 height 7
click at [644, 266] on button "Sunday" at bounding box center [641, 268] width 7 height 7
click at [361, 309] on button "Save" at bounding box center [362, 310] width 27 height 17
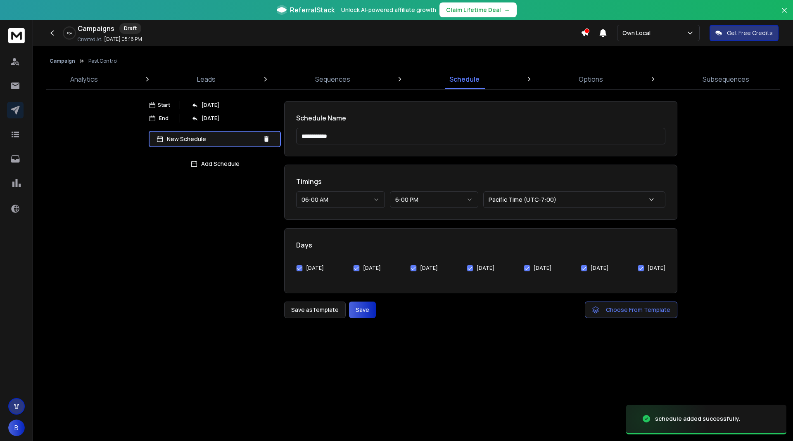
click at [355, 136] on input "**********" at bounding box center [480, 136] width 369 height 17
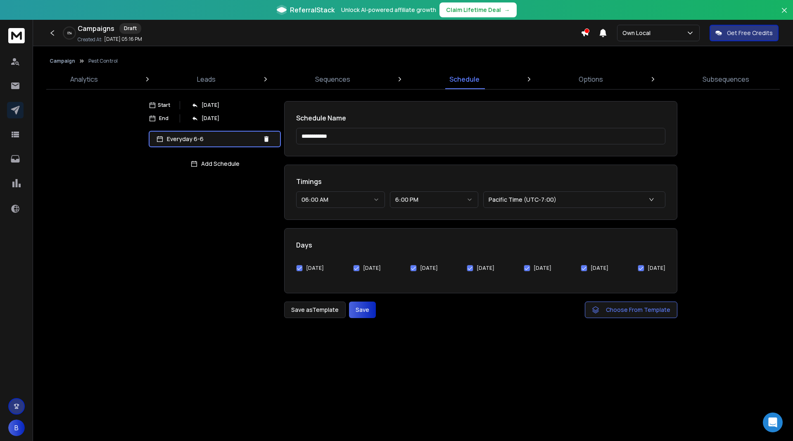
type input "**********"
click at [365, 310] on button "Save" at bounding box center [362, 310] width 27 height 17
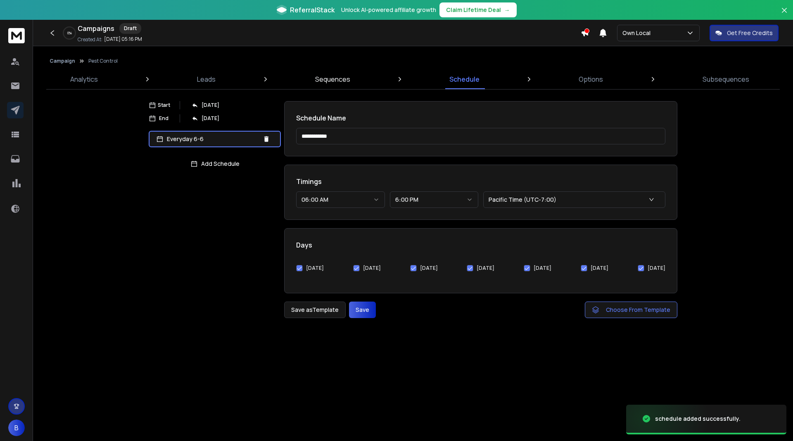
click at [333, 80] on p "Sequences" at bounding box center [332, 79] width 35 height 10
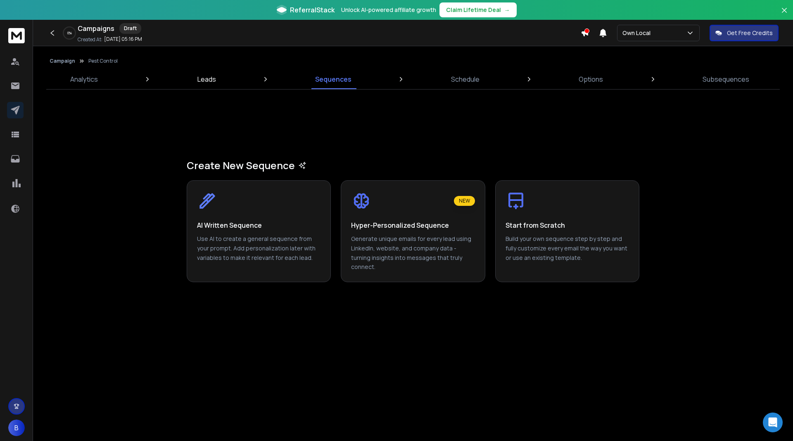
click at [198, 85] on link "Leads" at bounding box center [206, 79] width 28 height 20
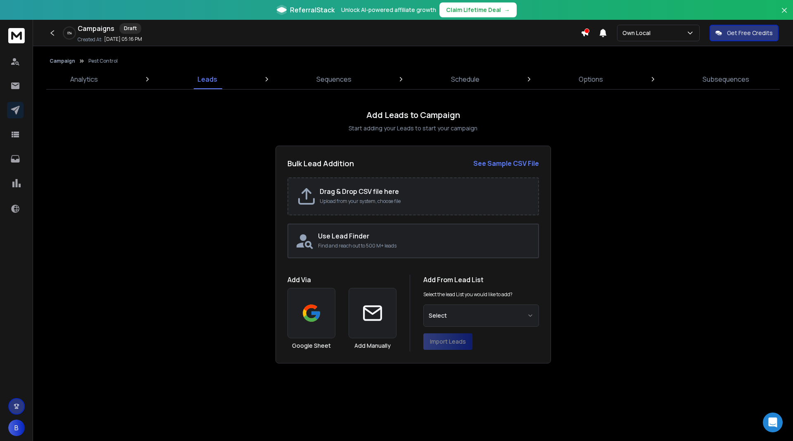
click at [5, 136] on div "B" at bounding box center [16, 232] width 33 height 425
click at [20, 117] on link at bounding box center [15, 110] width 17 height 17
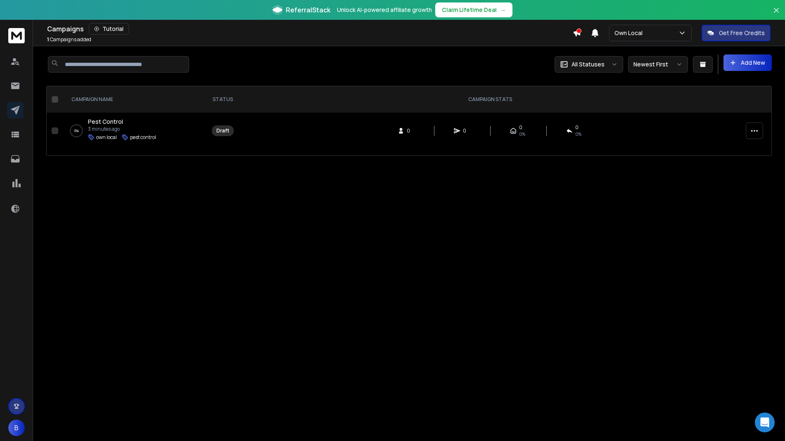
click at [247, 246] on div "Campaigns 1 Campaigns Added All Statuses Newest First Add New CAMPAIGN NAME STA…" at bounding box center [409, 275] width 726 height 441
click at [12, 137] on icon at bounding box center [15, 135] width 7 height 6
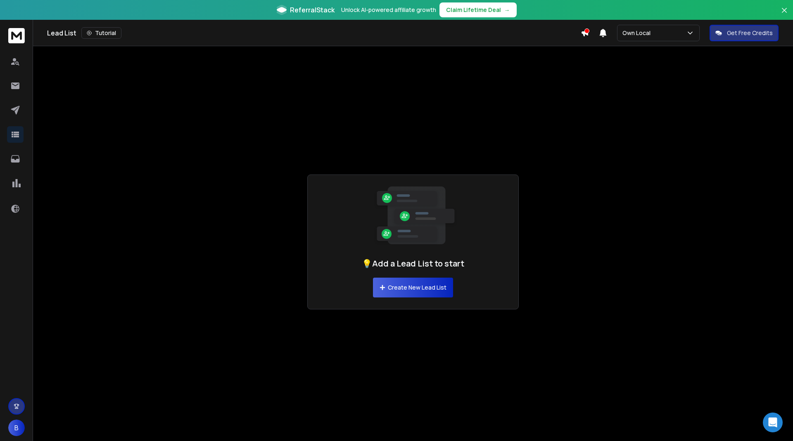
click at [403, 286] on button "Create New Lead List" at bounding box center [413, 288] width 80 height 20
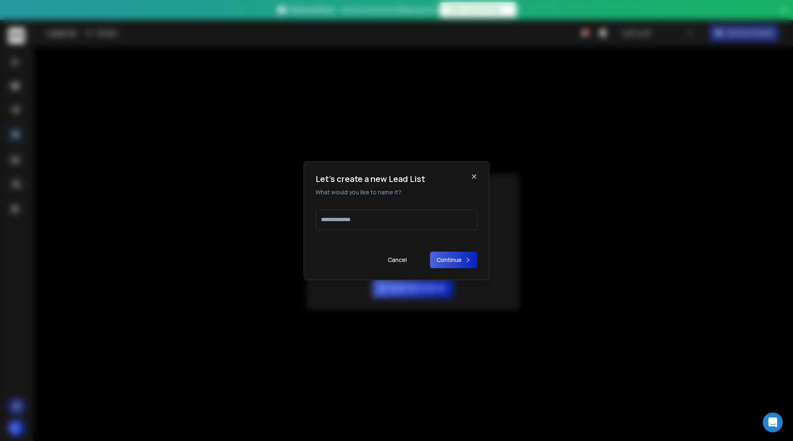
click at [388, 224] on input at bounding box center [397, 220] width 162 height 21
type input "**********"
click at [461, 255] on button "Continue" at bounding box center [453, 260] width 47 height 17
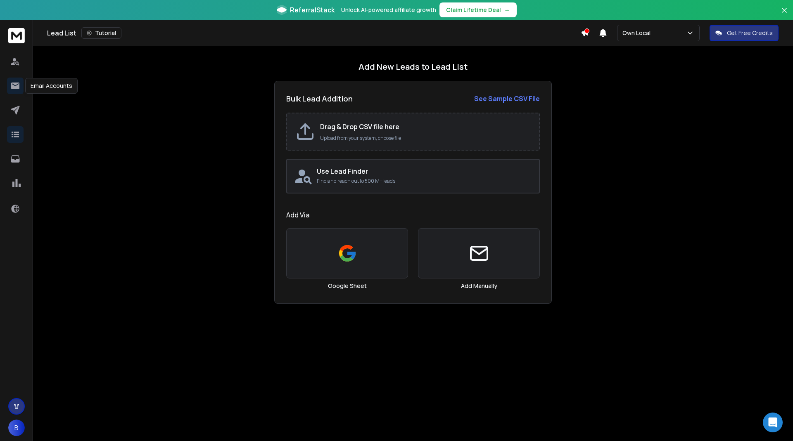
click at [17, 82] on icon at bounding box center [15, 86] width 10 height 10
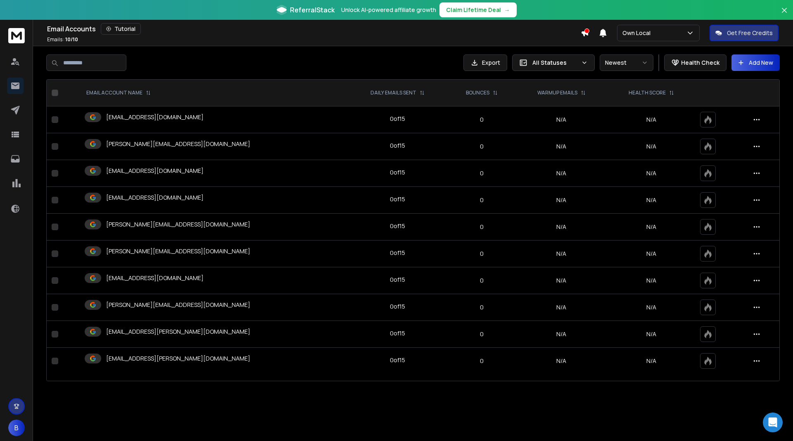
click at [51, 94] on th at bounding box center [63, 93] width 33 height 27
click at [49, 112] on div "Select this Page" at bounding box center [66, 113] width 48 height 7
click at [47, 112] on button "Select this Page" at bounding box center [45, 113] width 7 height 7
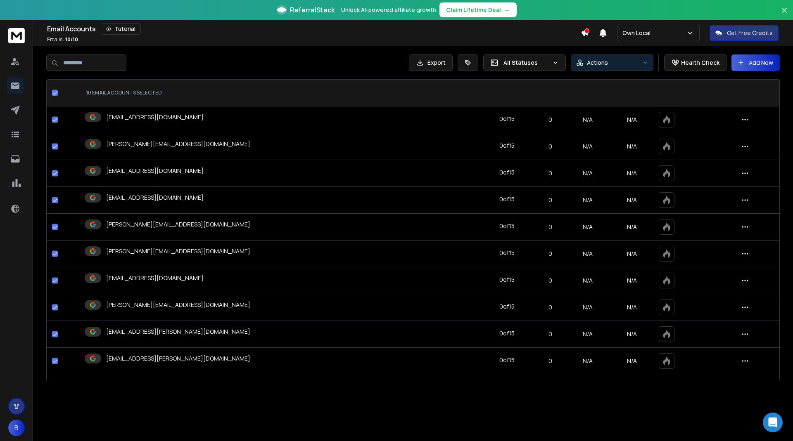
click at [603, 59] on p "Actions" at bounding box center [597, 63] width 21 height 8
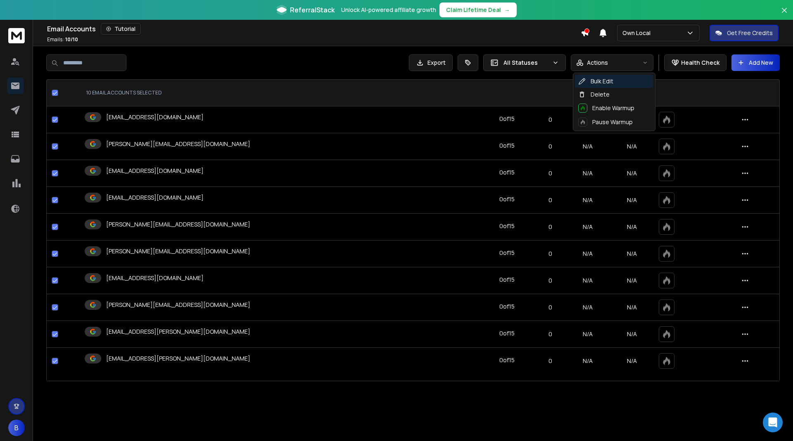
click at [631, 86] on div "Bulk Edit" at bounding box center [614, 81] width 78 height 13
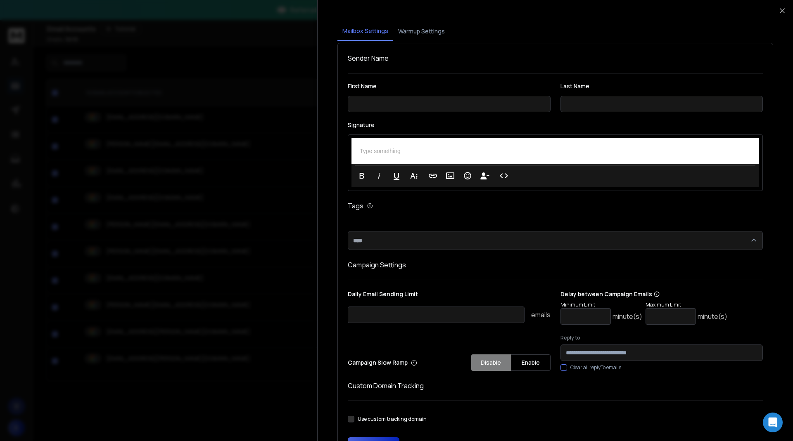
click at [377, 111] on input "text" at bounding box center [449, 104] width 203 height 17
type input "***"
type input "******"
click at [392, 244] on input at bounding box center [382, 240] width 64 height 15
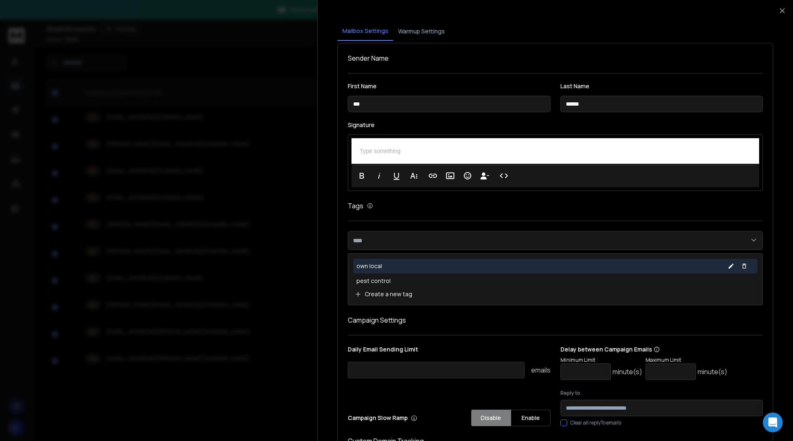
click at [379, 271] on div "own local" at bounding box center [555, 266] width 404 height 15
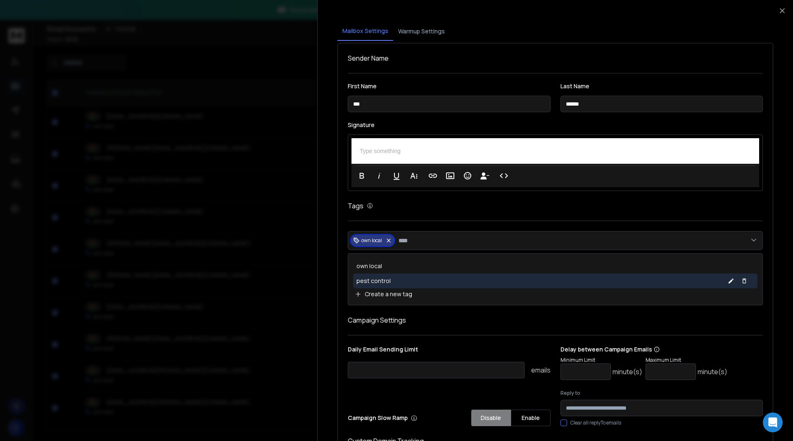
click at [375, 280] on p "pest control" at bounding box center [373, 281] width 34 height 8
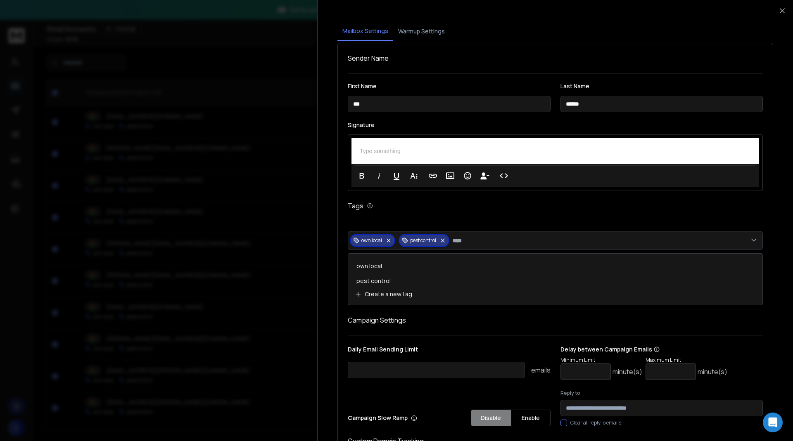
click at [544, 209] on div "Tags" at bounding box center [555, 206] width 415 height 10
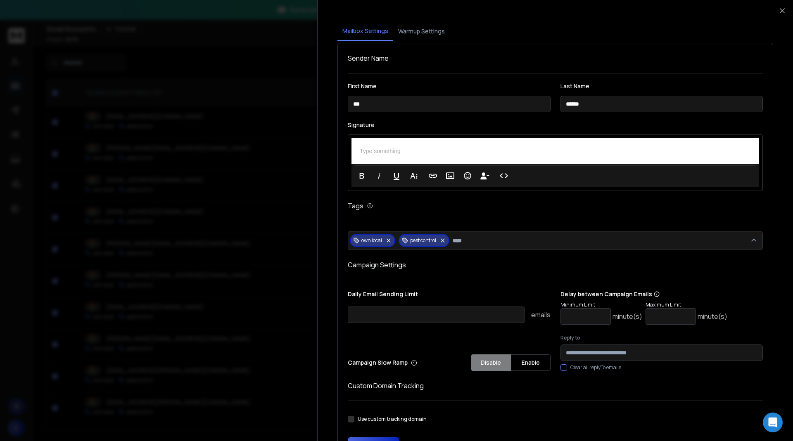
click at [463, 311] on input "number" at bounding box center [436, 315] width 177 height 17
type input "**"
click at [452, 342] on div "Campaign Slow Ramp Disable Enable" at bounding box center [449, 353] width 203 height 36
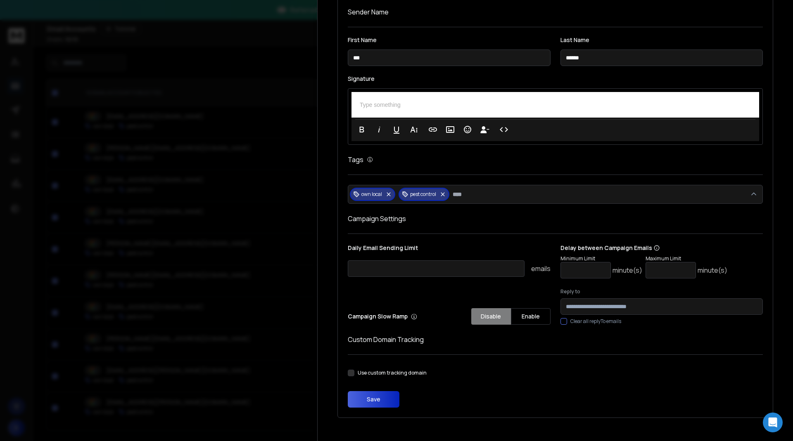
click at [586, 266] on input "number" at bounding box center [585, 270] width 50 height 17
click at [458, 398] on div "Save" at bounding box center [431, 400] width 166 height 17
click at [374, 407] on button "Save" at bounding box center [374, 400] width 52 height 17
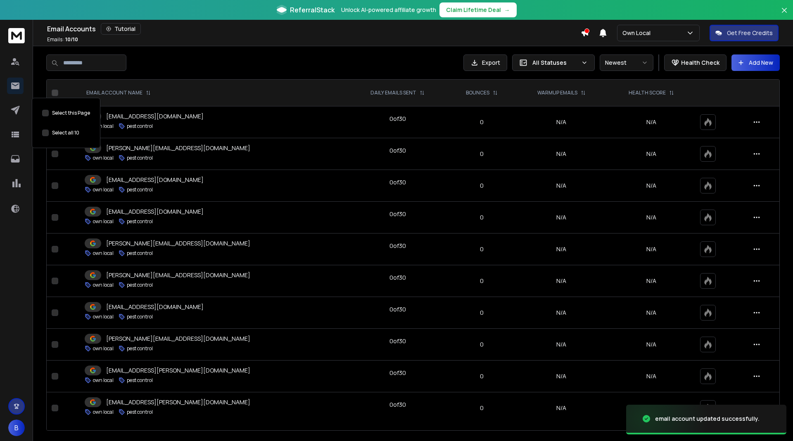
click at [56, 93] on button "Select this Page" at bounding box center [55, 93] width 7 height 7
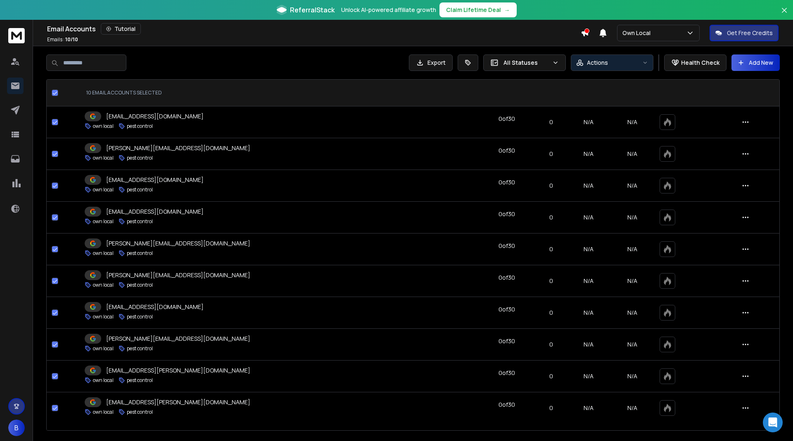
click at [639, 65] on div "Actions" at bounding box center [607, 63] width 63 height 8
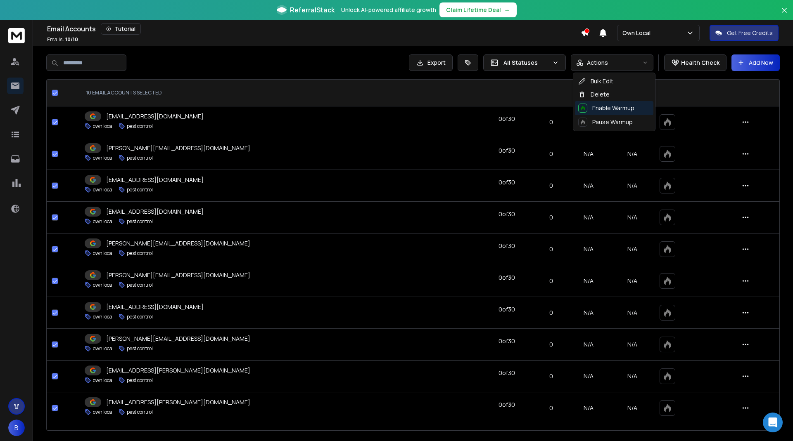
click at [616, 108] on div "Enable Warmup" at bounding box center [606, 108] width 56 height 9
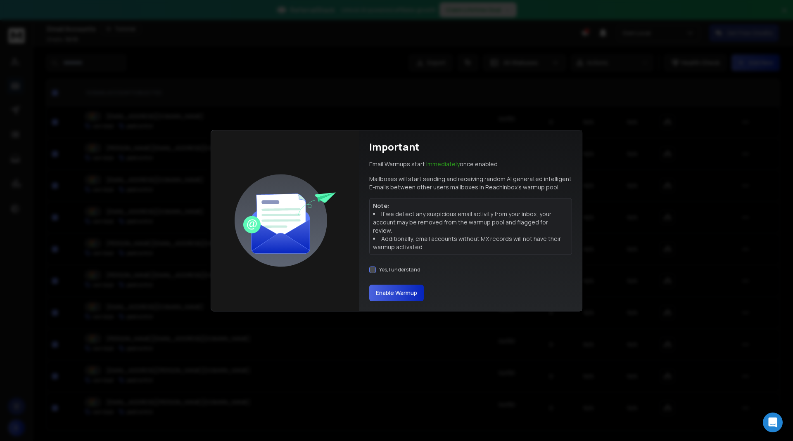
click at [390, 273] on div "Yes, I understand" at bounding box center [394, 270] width 51 height 17
click at [380, 268] on label "Yes, I understand" at bounding box center [399, 270] width 41 height 7
click at [370, 269] on div "Yes, I understand" at bounding box center [394, 270] width 51 height 17
click at [373, 269] on div "Yes, I understand" at bounding box center [394, 270] width 51 height 17
click at [374, 267] on button "Yes, I understand" at bounding box center [372, 270] width 7 height 7
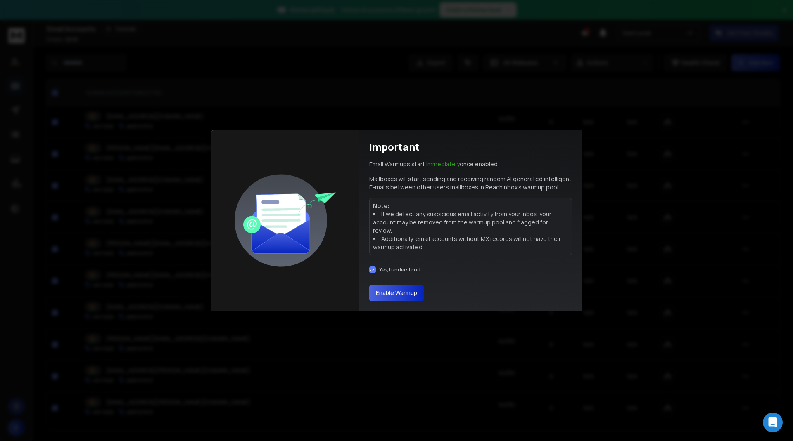
click at [392, 297] on div "Important Email Warmups start Immediately once enabled. Mailboxes will start se…" at bounding box center [470, 221] width 223 height 181
click at [397, 292] on button "Enable Warmup" at bounding box center [396, 293] width 55 height 17
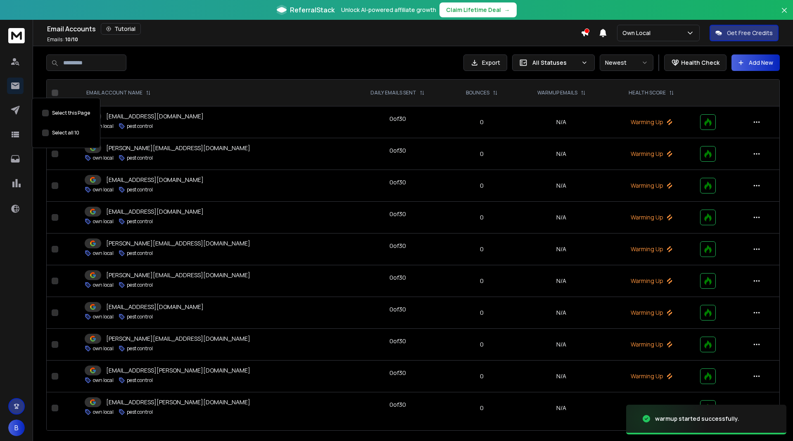
click at [55, 91] on button "Select this Page" at bounding box center [55, 93] width 7 height 7
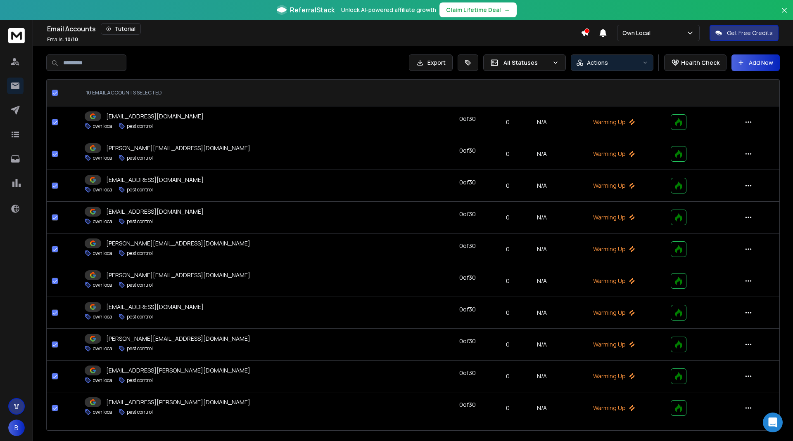
click at [605, 59] on p "Actions" at bounding box center [597, 63] width 21 height 8
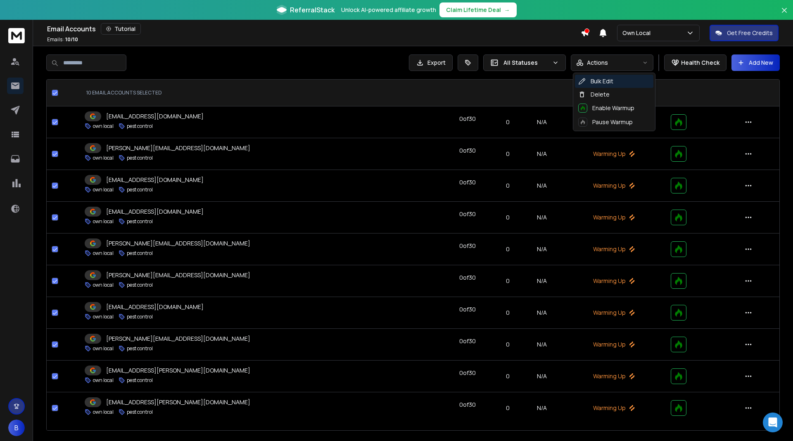
click at [611, 84] on div "Bulk Edit" at bounding box center [595, 81] width 35 height 8
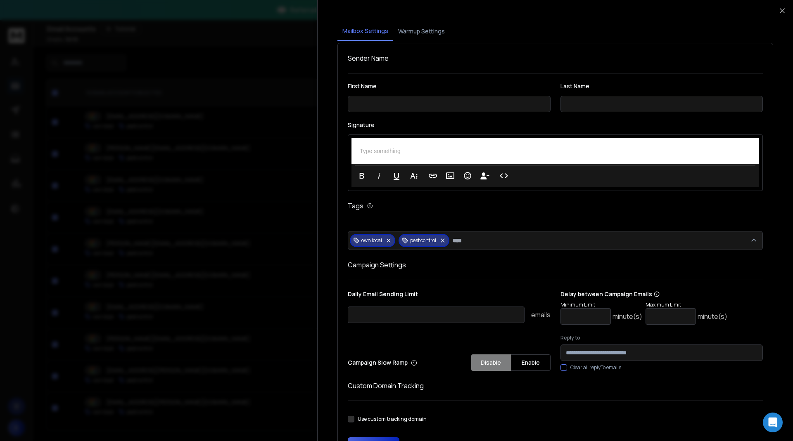
click at [433, 32] on button "Warmup Settings" at bounding box center [421, 31] width 57 height 18
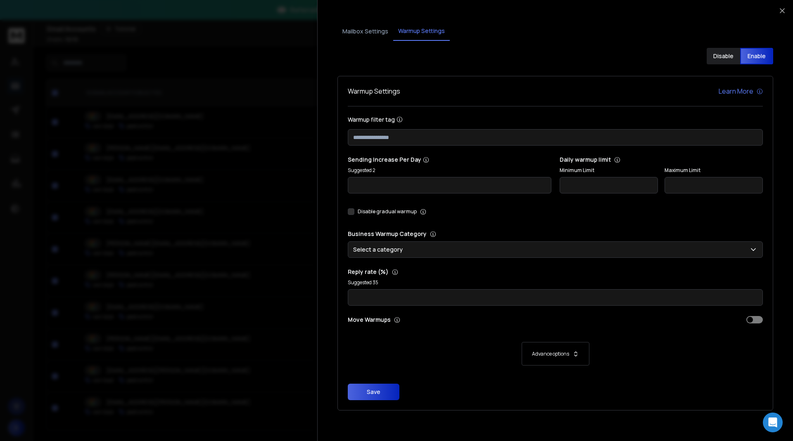
click at [400, 185] on input "number" at bounding box center [450, 185] width 204 height 17
type input "*"
click at [352, 211] on button "Disable gradual warmup" at bounding box center [351, 212] width 7 height 7
click at [603, 178] on input "number" at bounding box center [609, 185] width 98 height 17
type input "*"
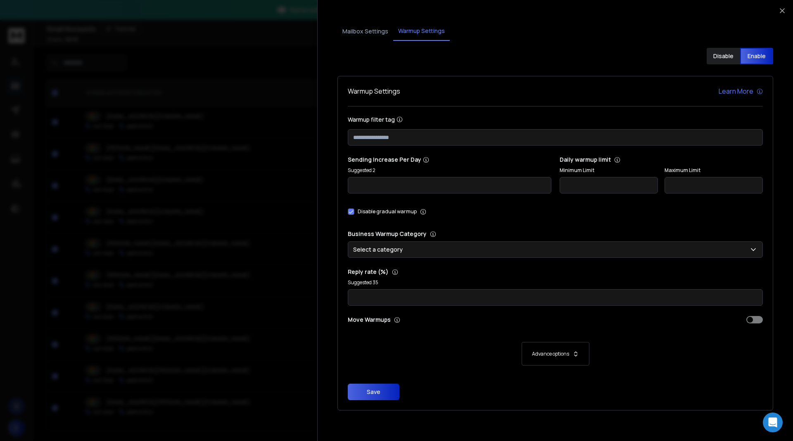
click at [693, 179] on input "number" at bounding box center [714, 185] width 98 height 17
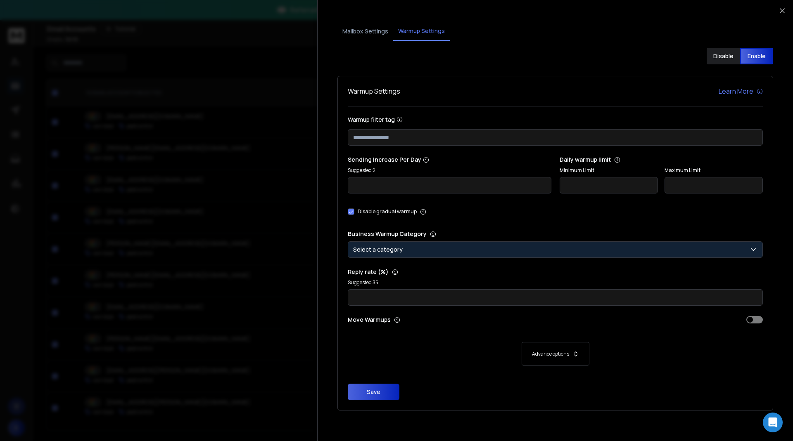
type input "**"
click at [640, 254] on button "Select a category" at bounding box center [555, 250] width 415 height 17
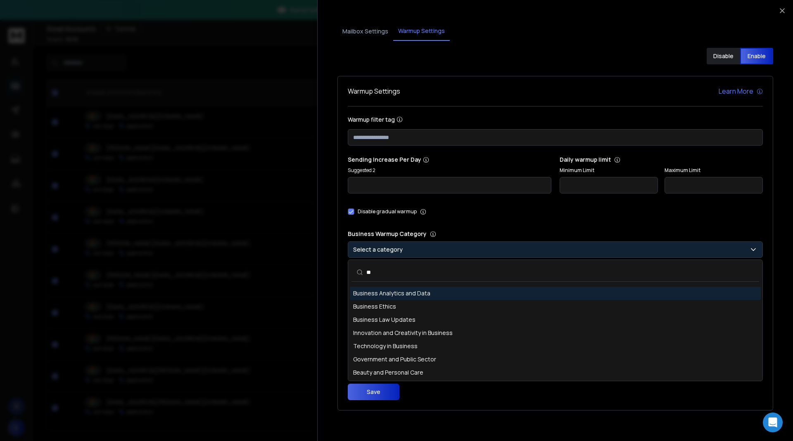
type input "*"
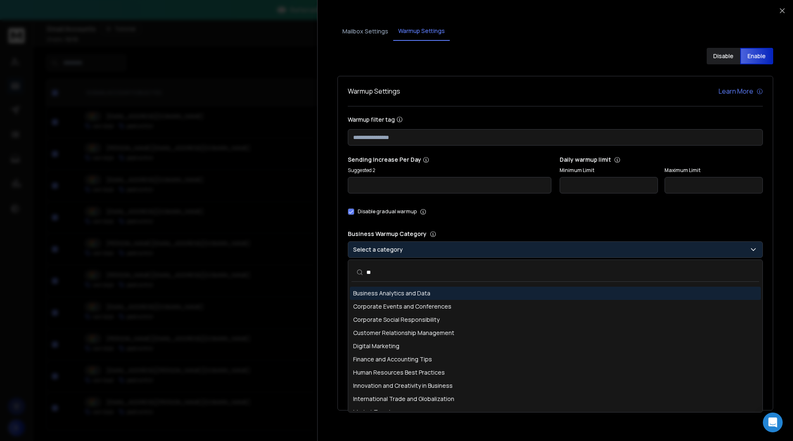
type input "*"
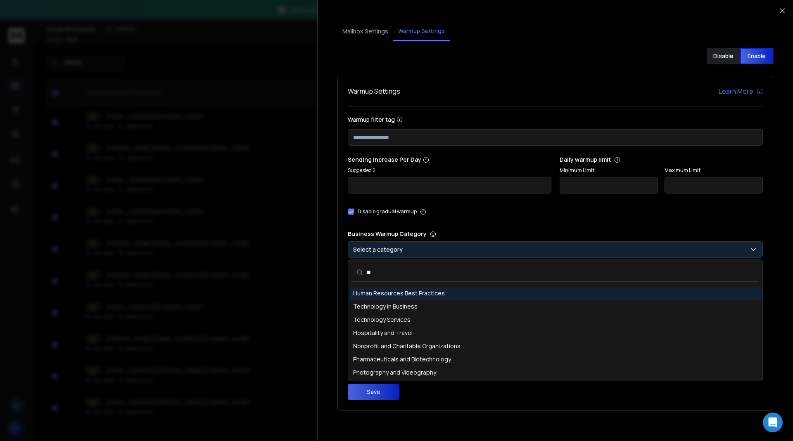
type input "*"
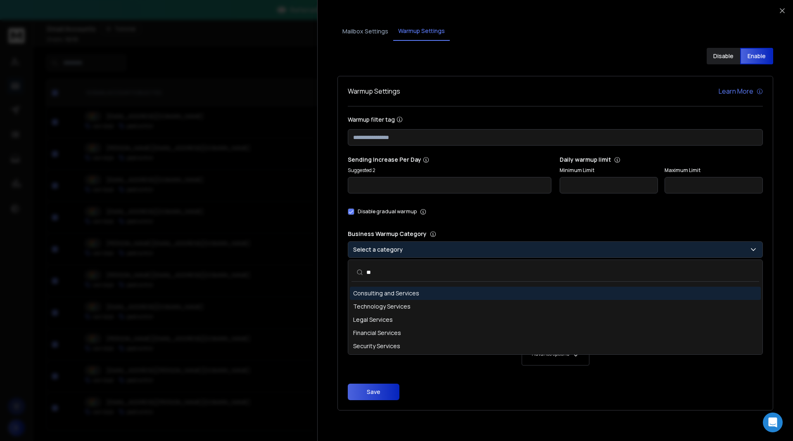
type input "*"
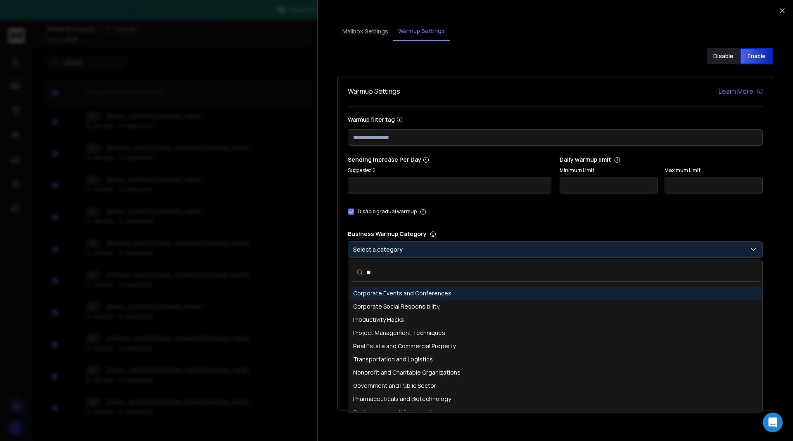
type input "*"
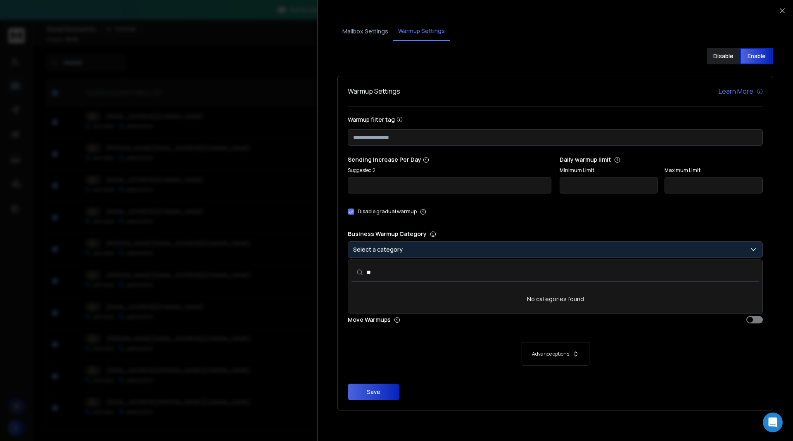
type input "*"
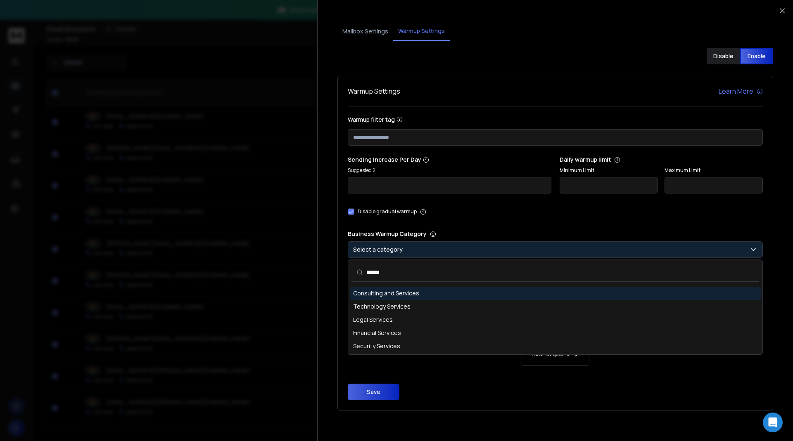
type input "*******"
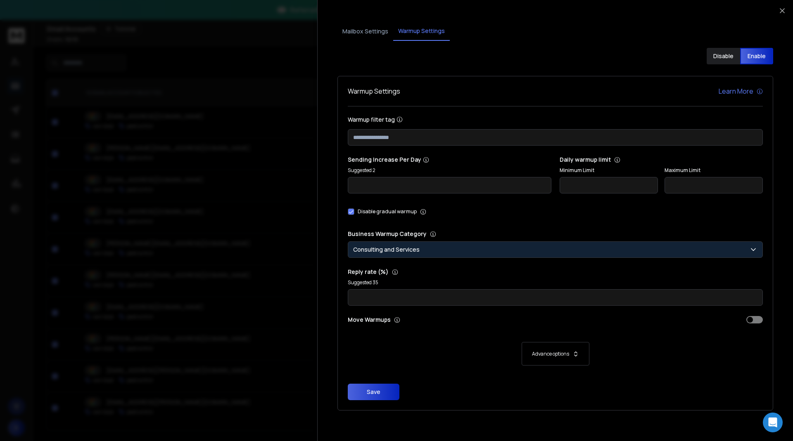
click at [624, 254] on div "Consulting and Services" at bounding box center [555, 250] width 404 height 8
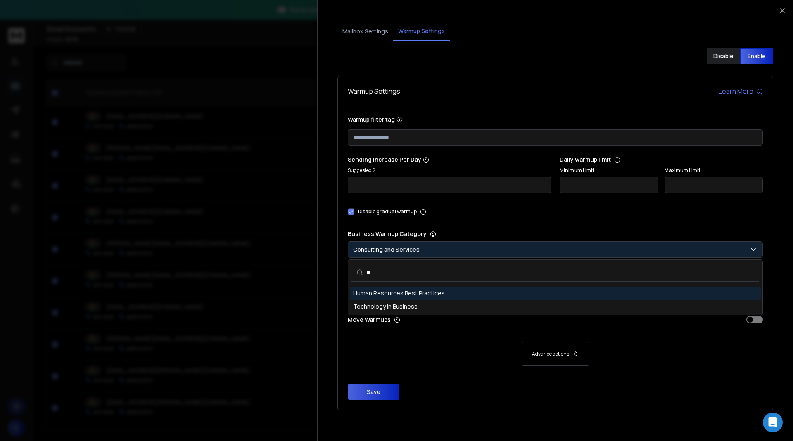
type input "*"
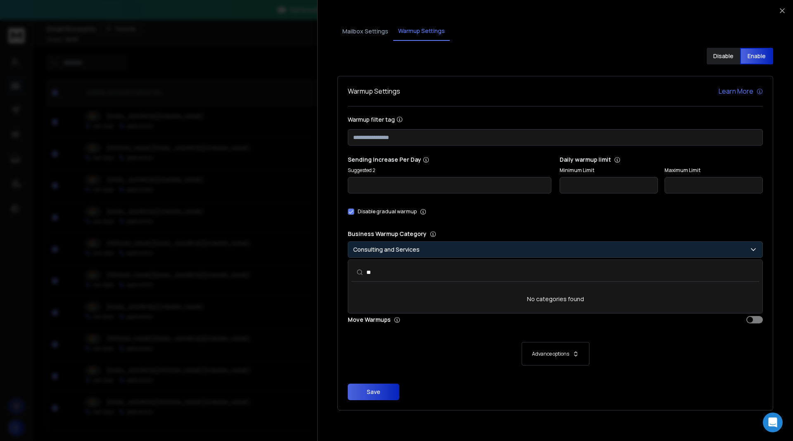
type input "*"
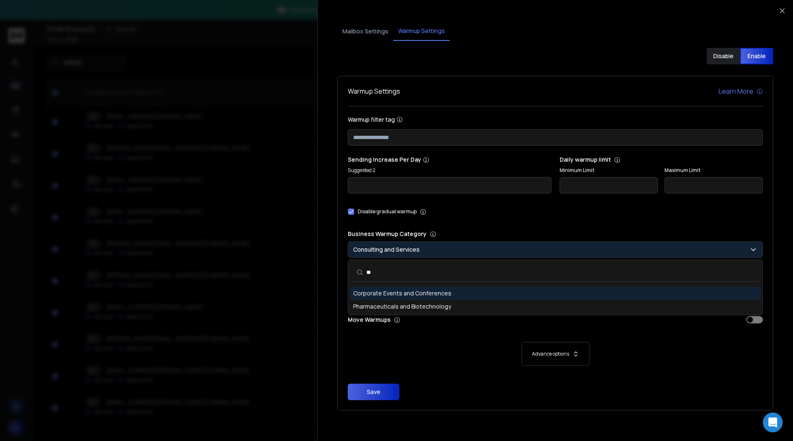
type input "*"
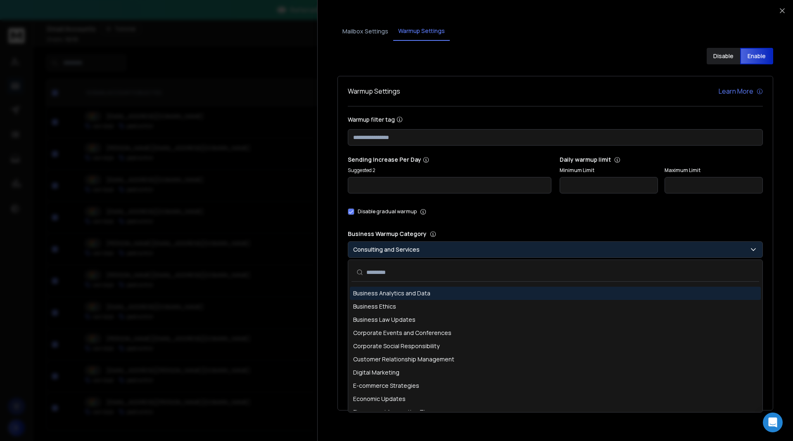
type input "*"
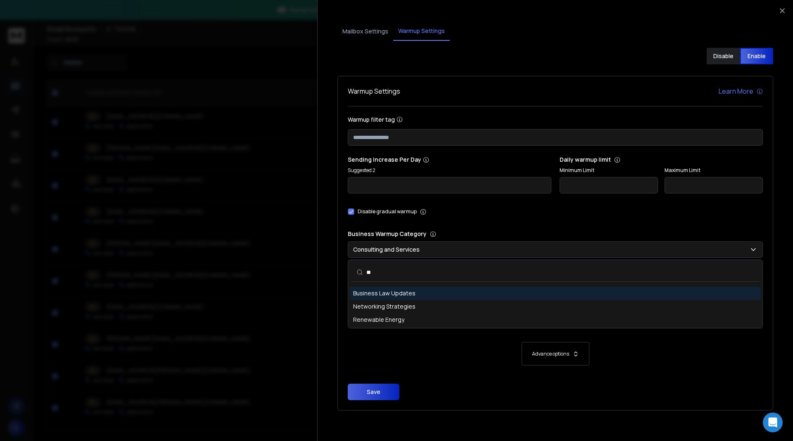
type input "*"
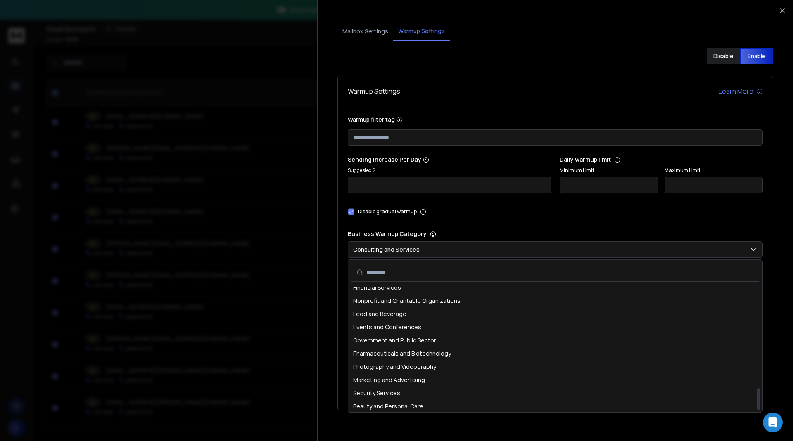
scroll to position [577, 0]
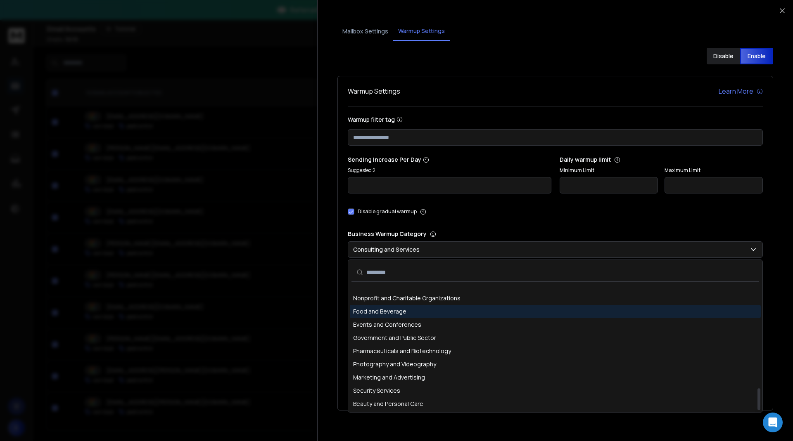
click at [394, 315] on span "Food and Beverage" at bounding box center [379, 312] width 53 height 8
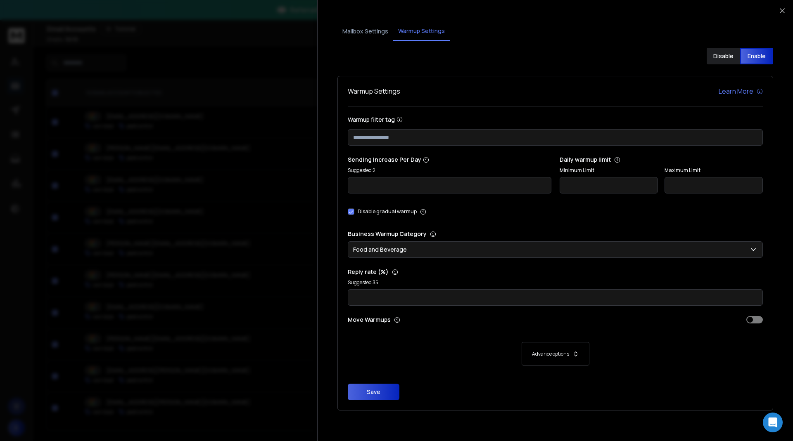
click at [548, 366] on div "Advance options" at bounding box center [556, 354] width 68 height 24
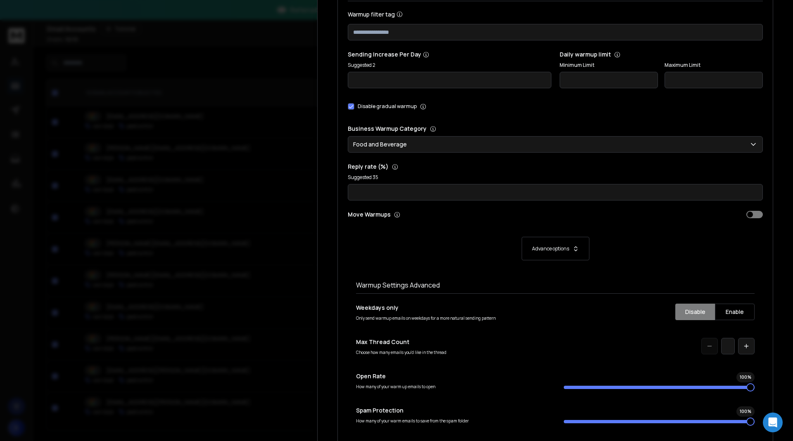
scroll to position [106, 0]
click at [748, 211] on button "button" at bounding box center [754, 214] width 17 height 7
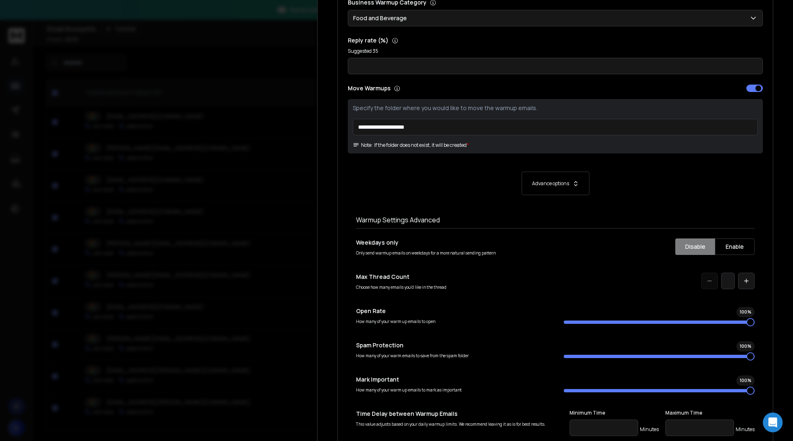
scroll to position [237, 0]
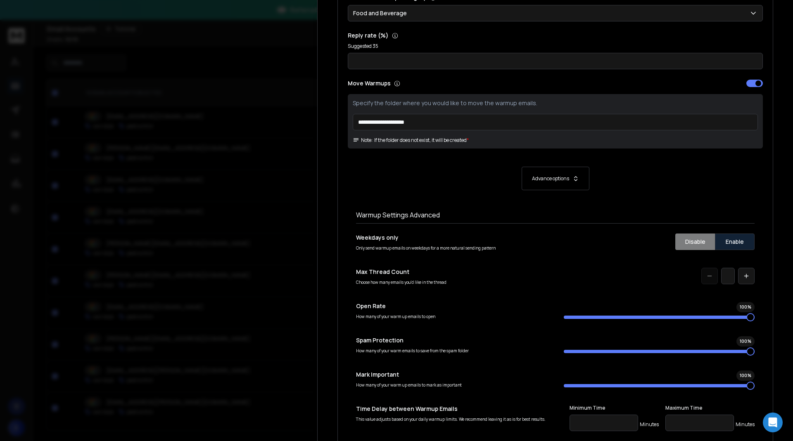
click at [732, 241] on button "Enable" at bounding box center [735, 242] width 40 height 17
click at [696, 237] on button "Disable" at bounding box center [695, 242] width 40 height 17
click at [743, 275] on icon "button" at bounding box center [746, 276] width 7 height 7
type input "*"
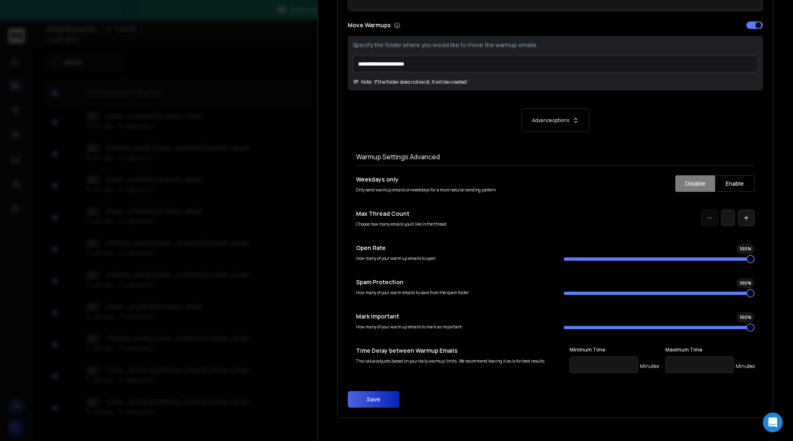
click at [394, 401] on button "Save" at bounding box center [374, 400] width 52 height 17
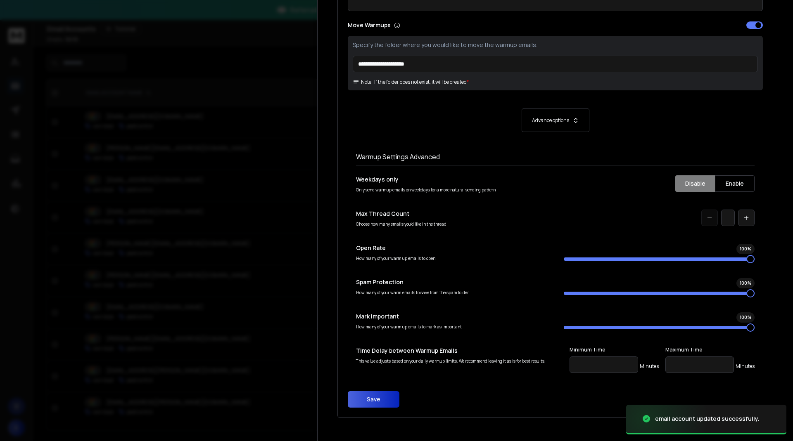
scroll to position [0, 0]
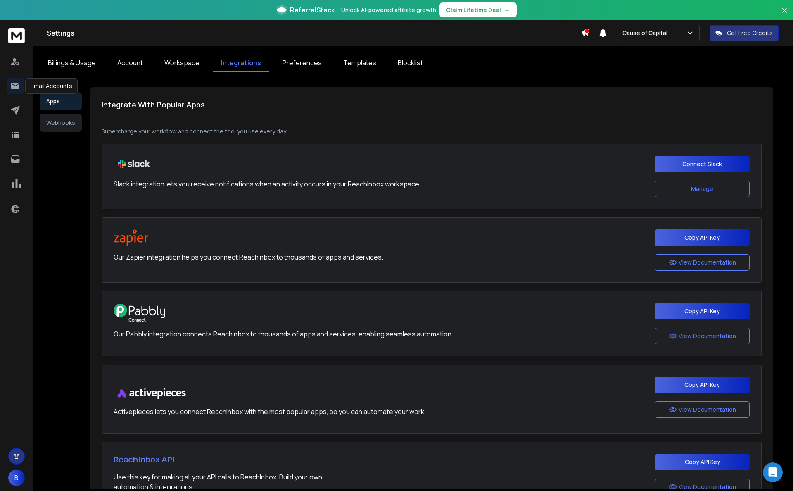
click at [19, 88] on icon at bounding box center [15, 86] width 10 height 10
